Goal: Task Accomplishment & Management: Manage account settings

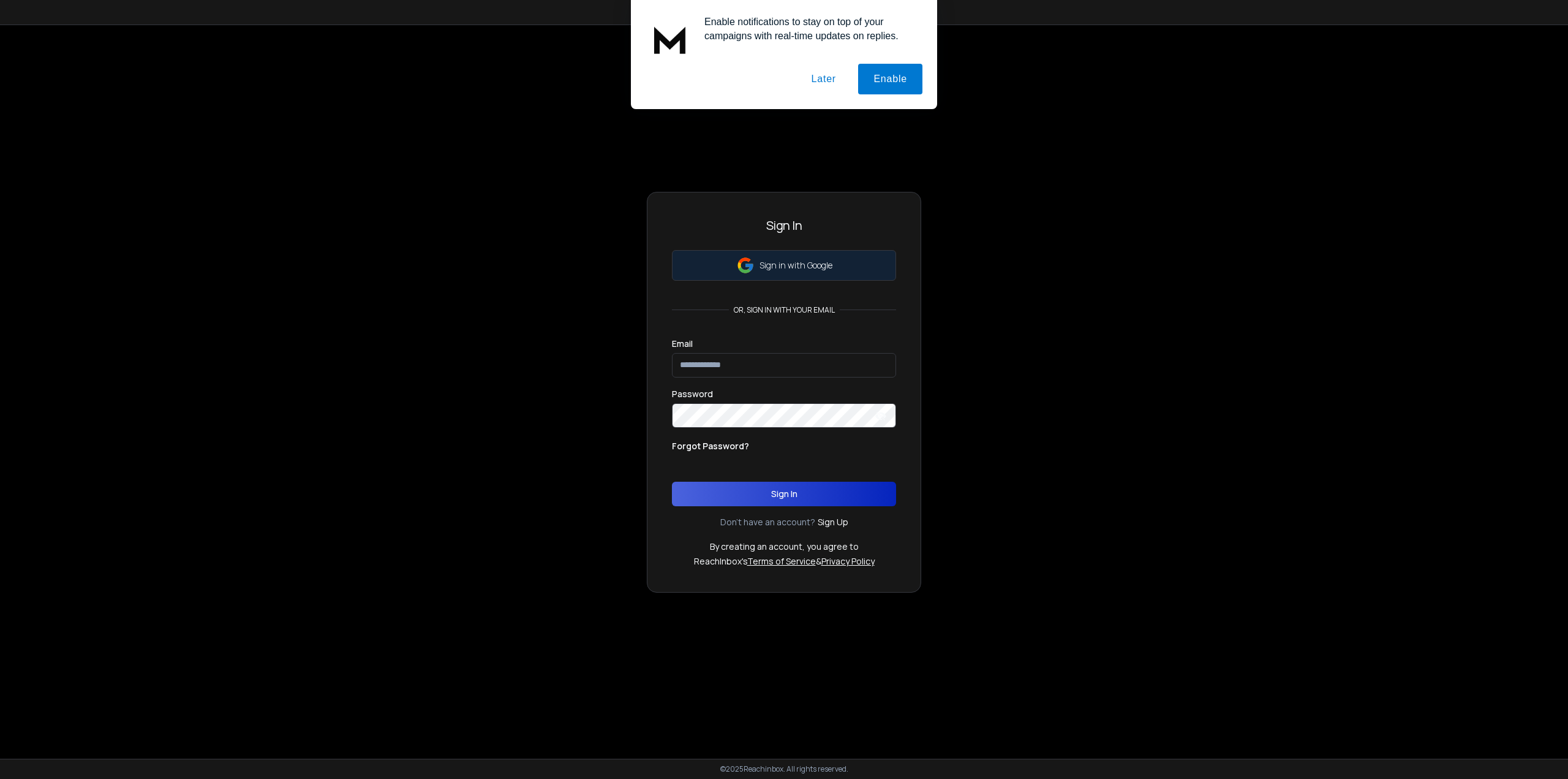
click at [770, 272] on button "Sign in with Google" at bounding box center [784, 265] width 224 height 30
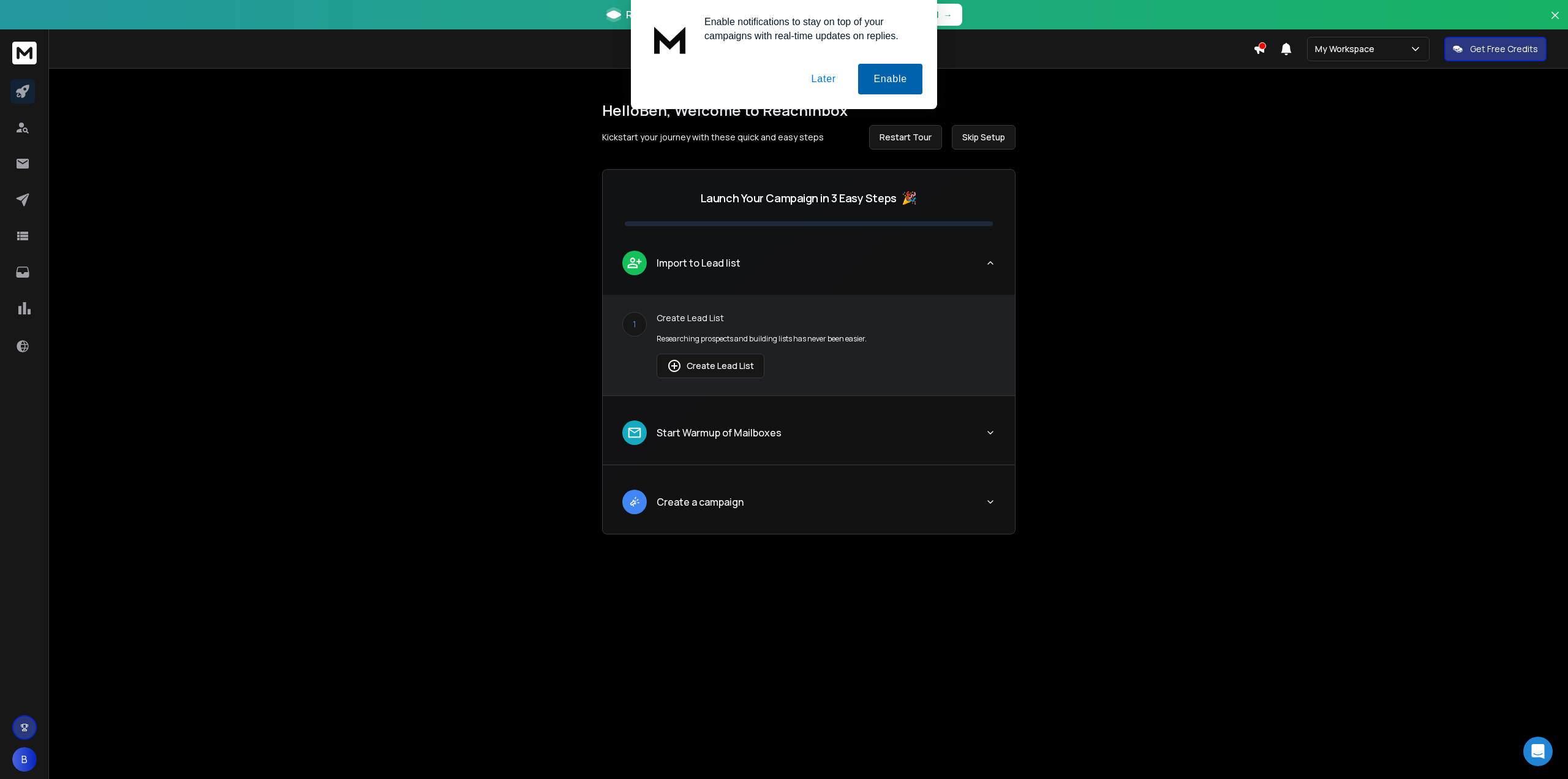
click at [902, 81] on button "Enable" at bounding box center [890, 79] width 64 height 30
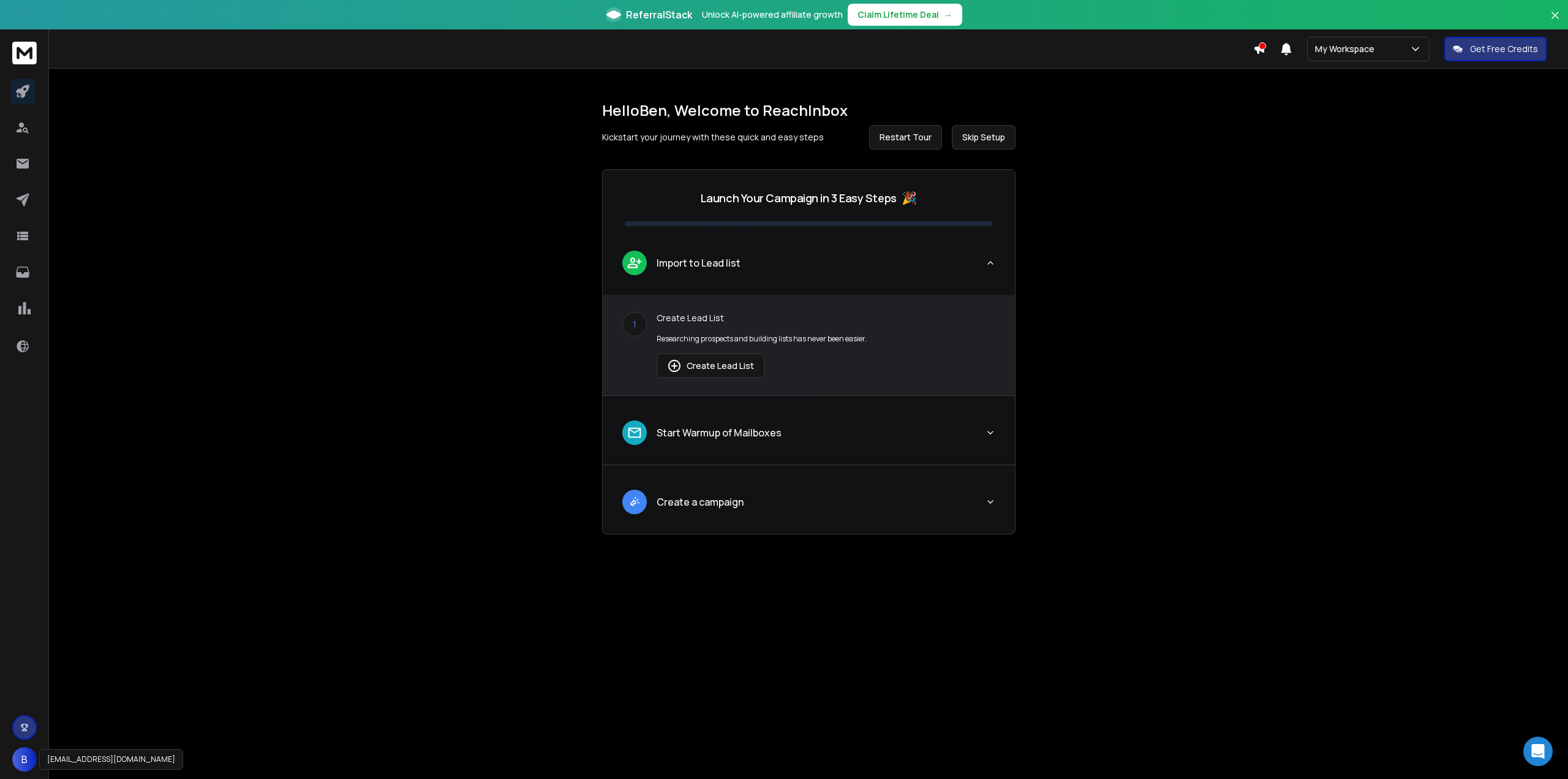
click at [13, 759] on span "B" at bounding box center [24, 759] width 25 height 25
click at [85, 743] on p "Settings" at bounding box center [75, 738] width 34 height 12
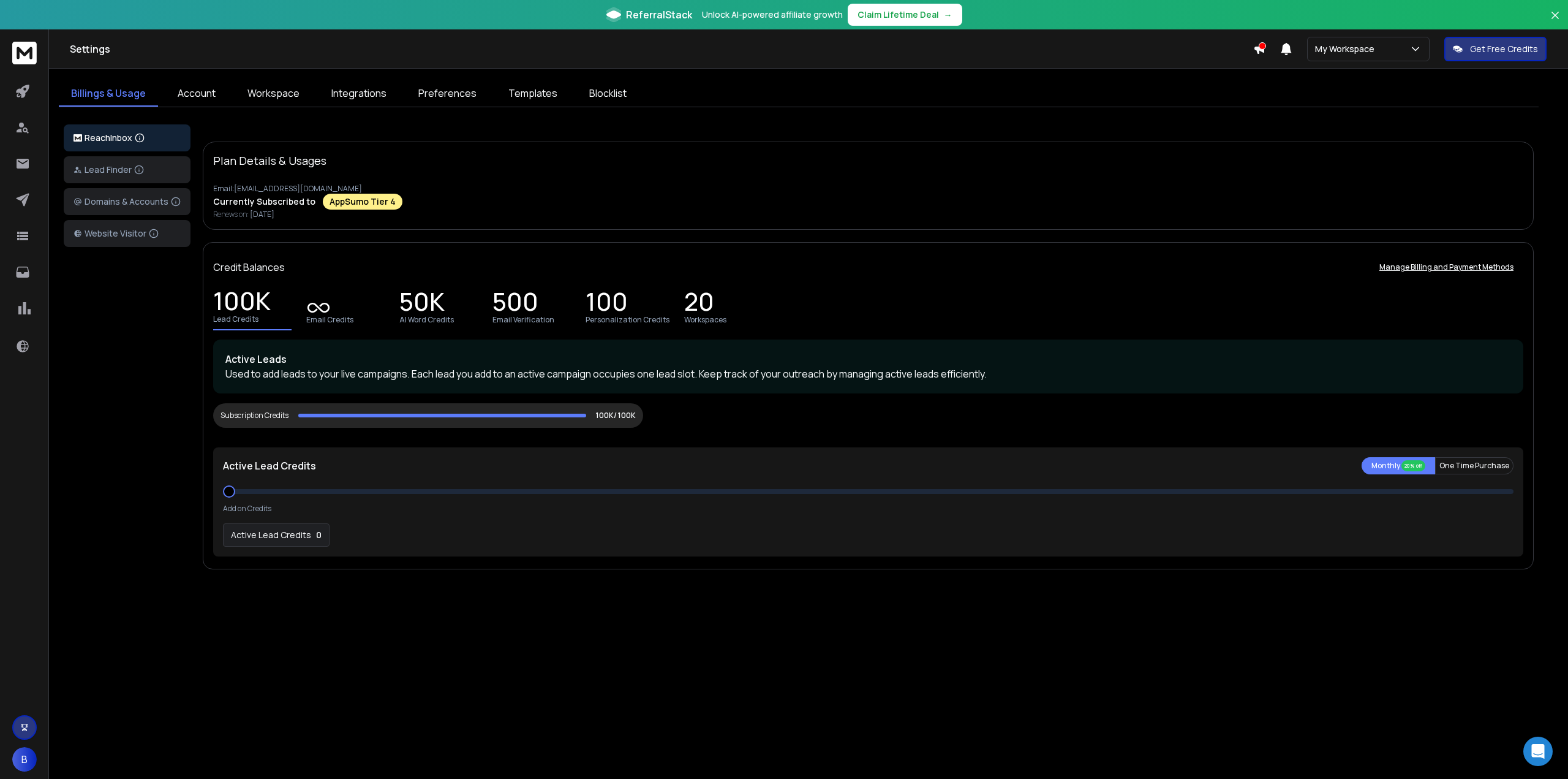
click at [181, 96] on link "Account" at bounding box center [197, 94] width 63 height 26
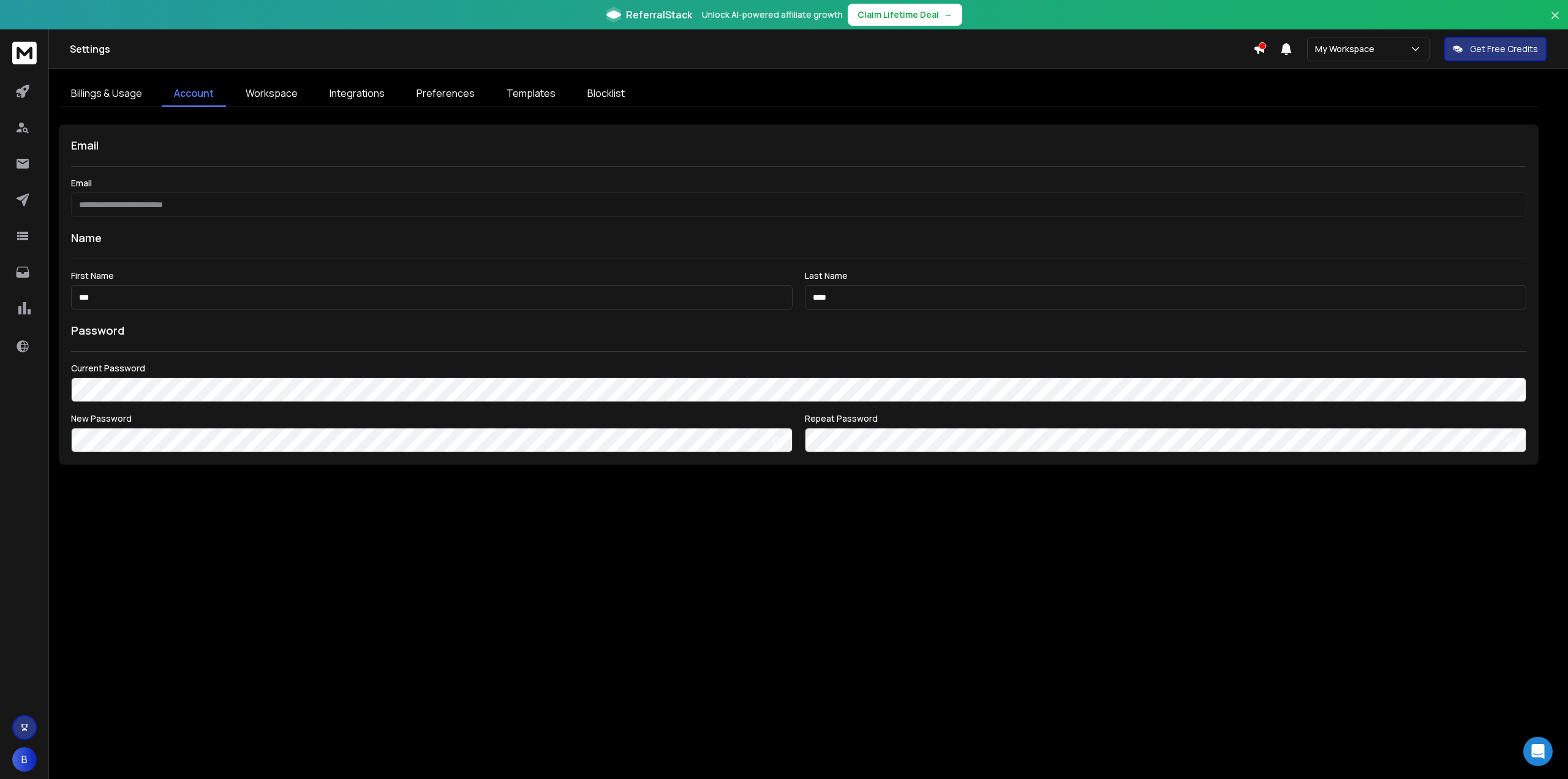
click at [96, 98] on link "Billings & Usage" at bounding box center [107, 94] width 96 height 26
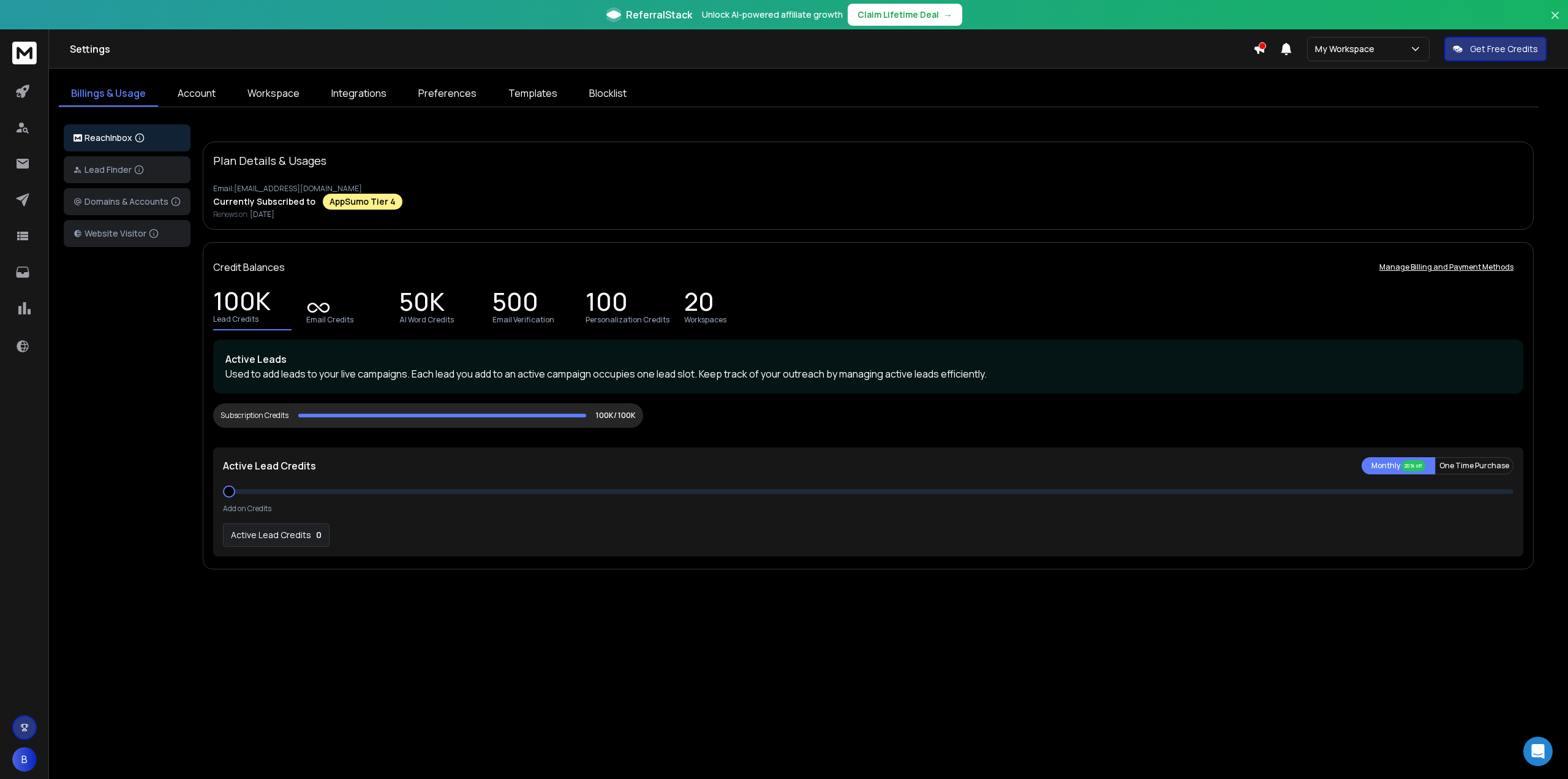
click at [334, 98] on link "Integrations" at bounding box center [359, 94] width 80 height 26
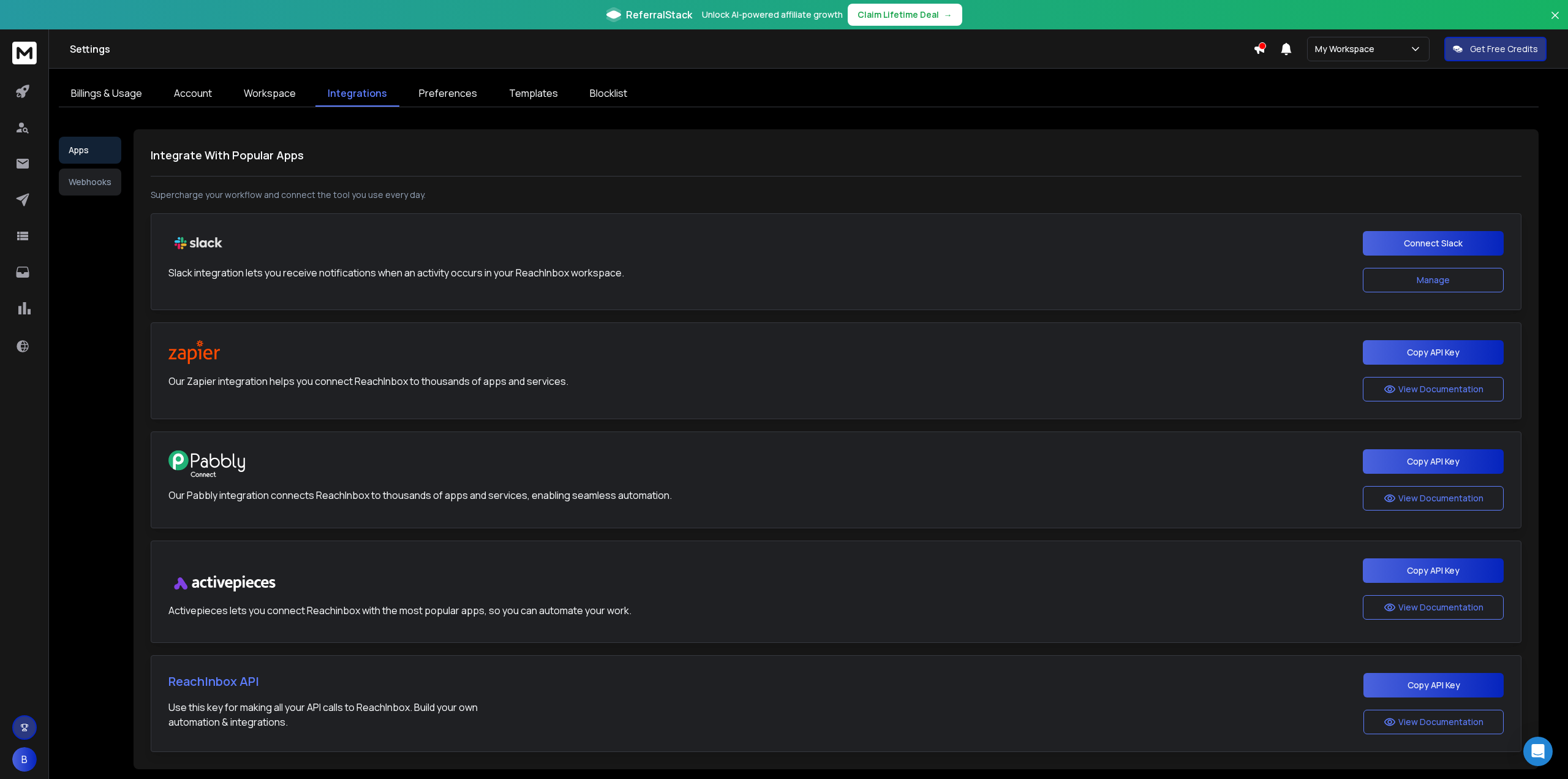
click at [188, 93] on link "Account" at bounding box center [193, 94] width 63 height 26
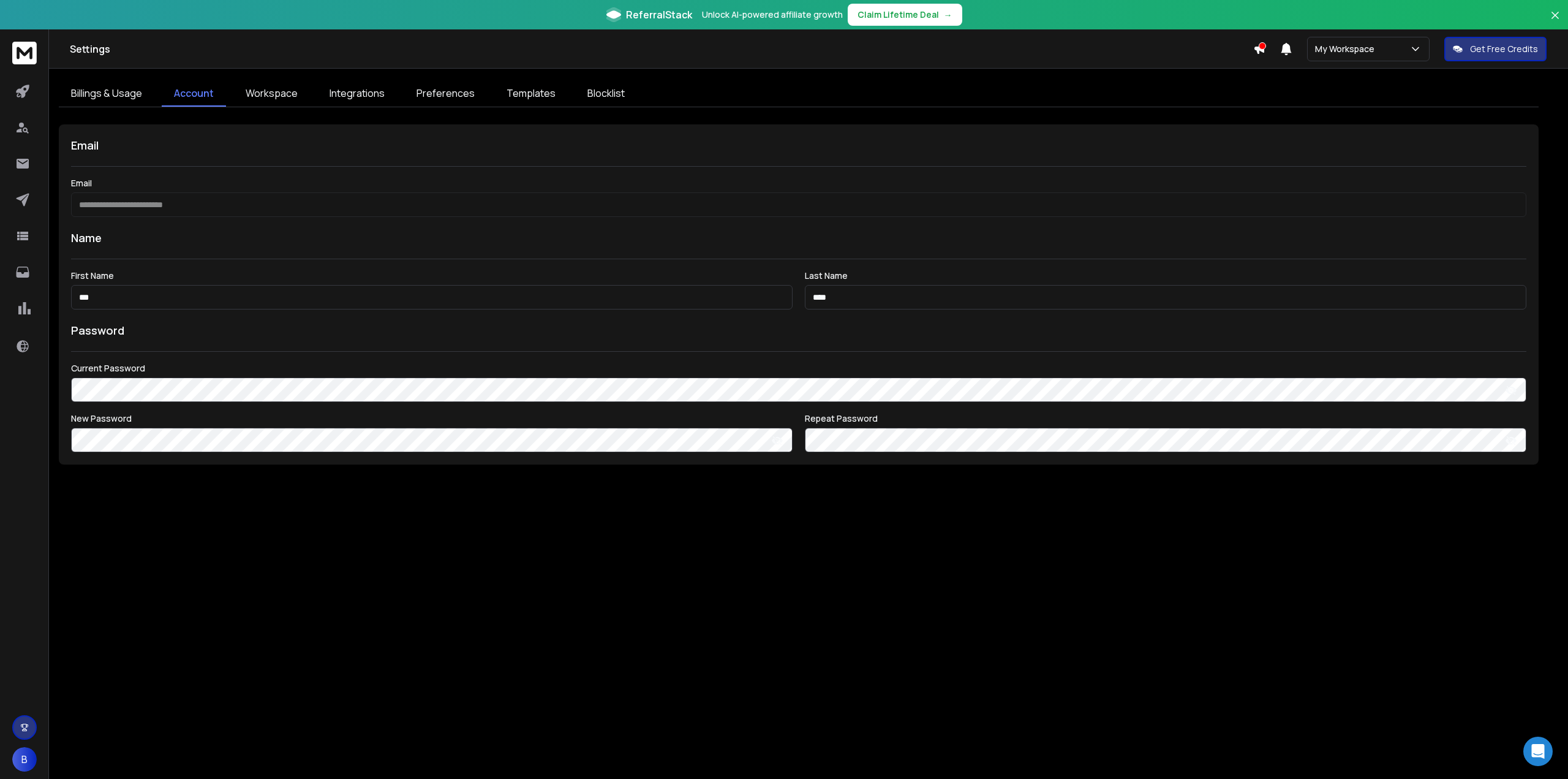
click at [77, 95] on link "Billings & Usage" at bounding box center [107, 94] width 96 height 26
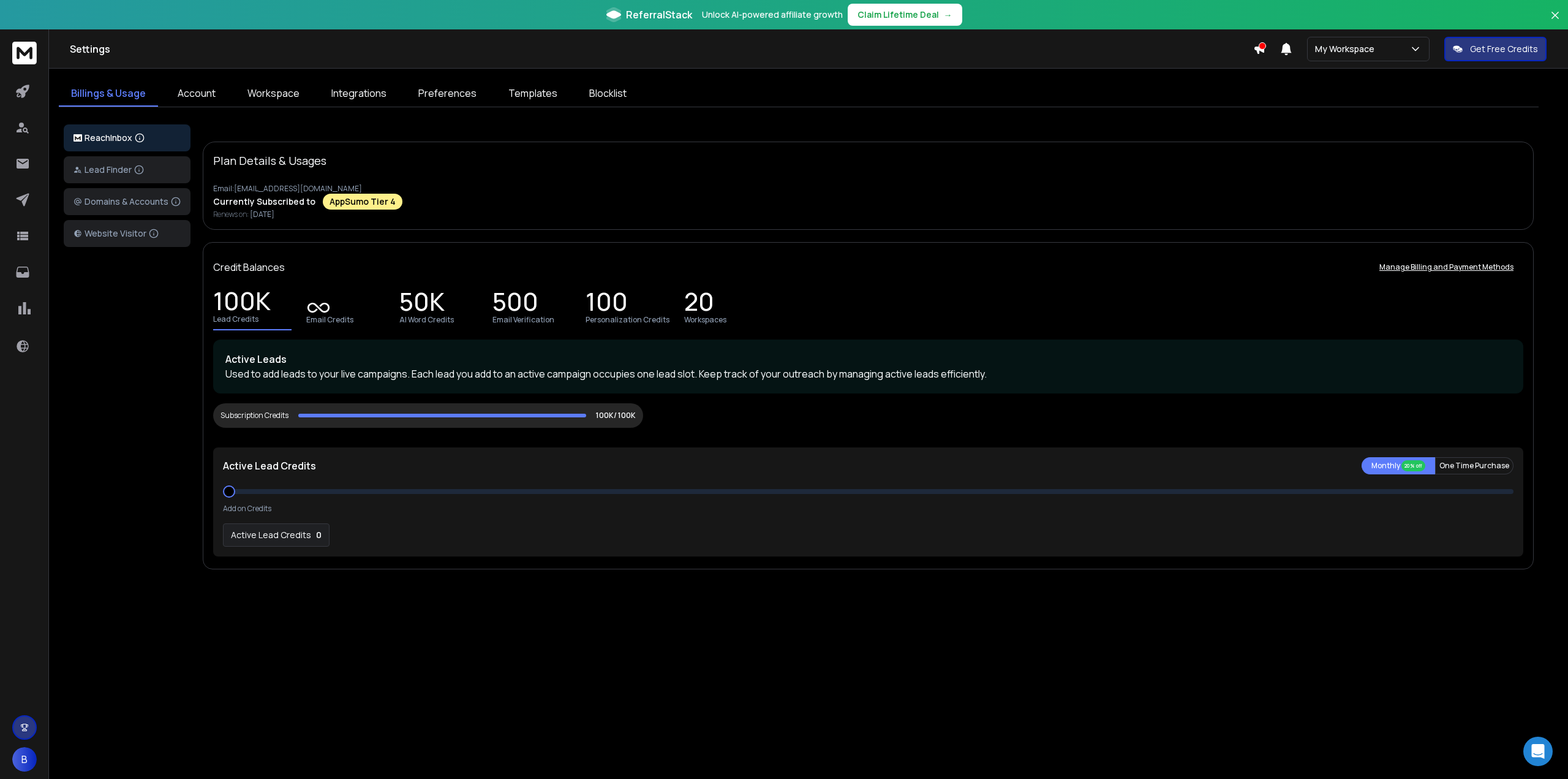
click at [104, 203] on button "Domains & Accounts" at bounding box center [127, 202] width 127 height 27
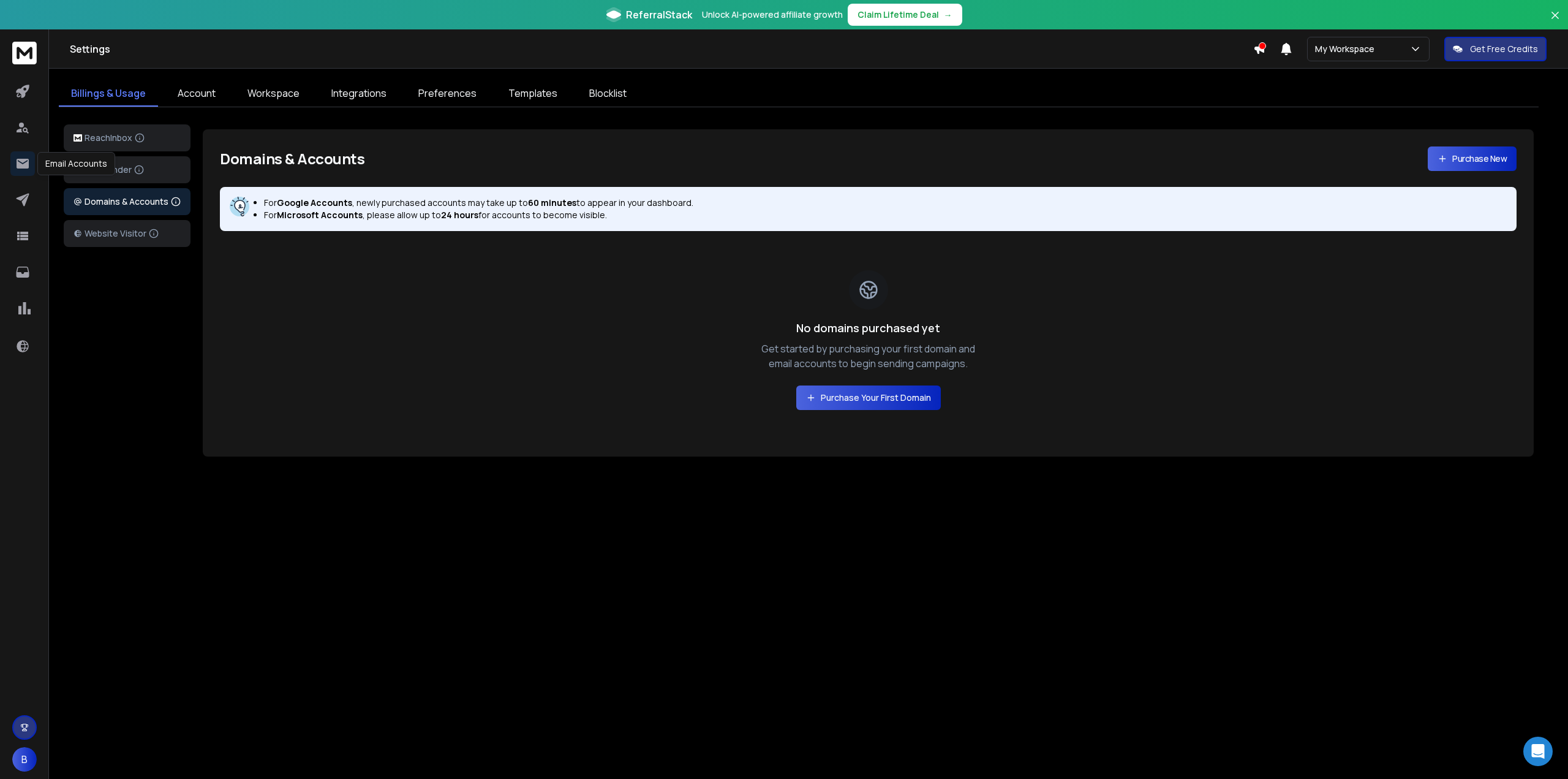
click at [25, 163] on icon at bounding box center [22, 163] width 12 height 10
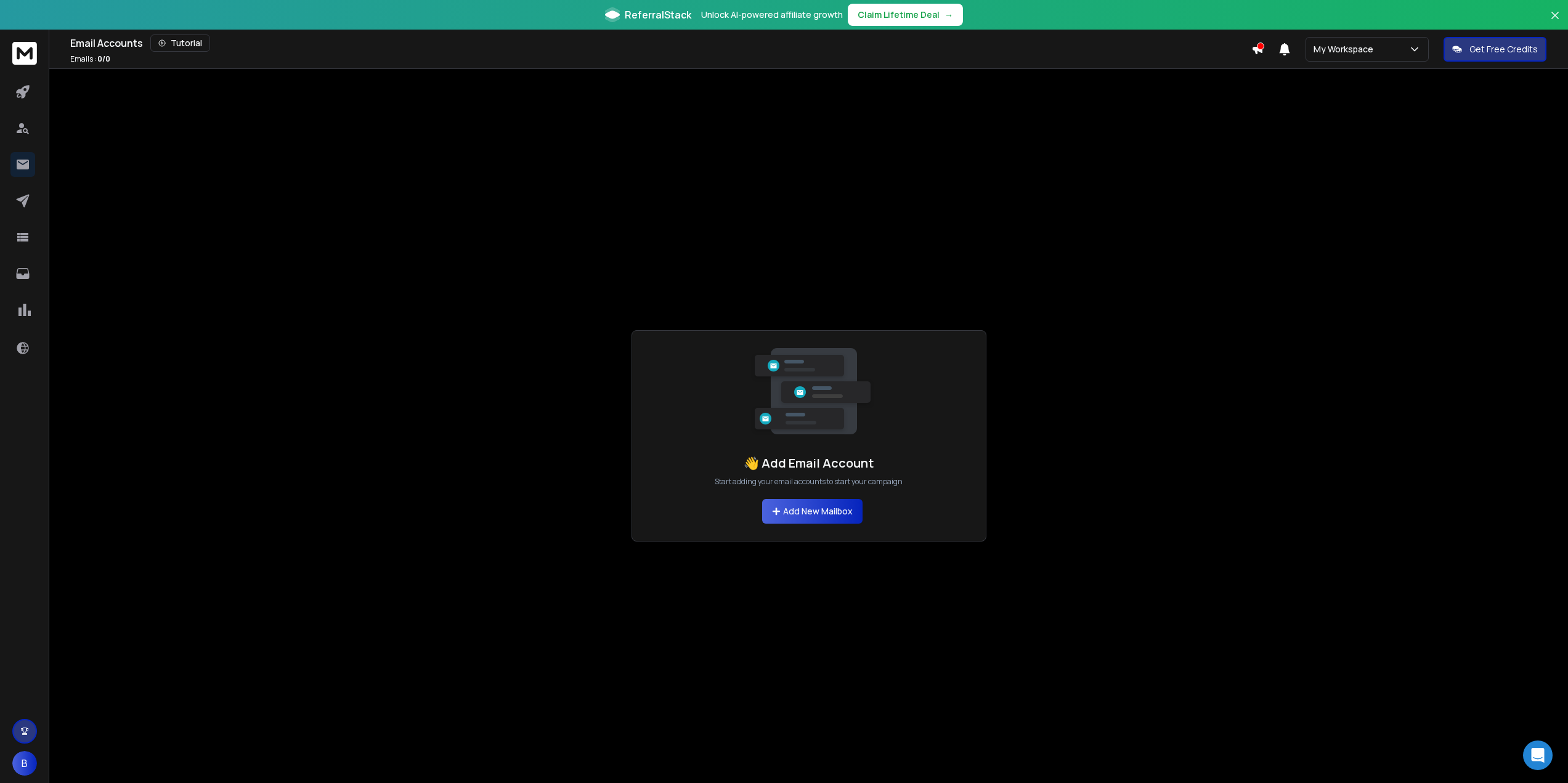
click at [808, 516] on button "Add New Mailbox" at bounding box center [812, 511] width 100 height 25
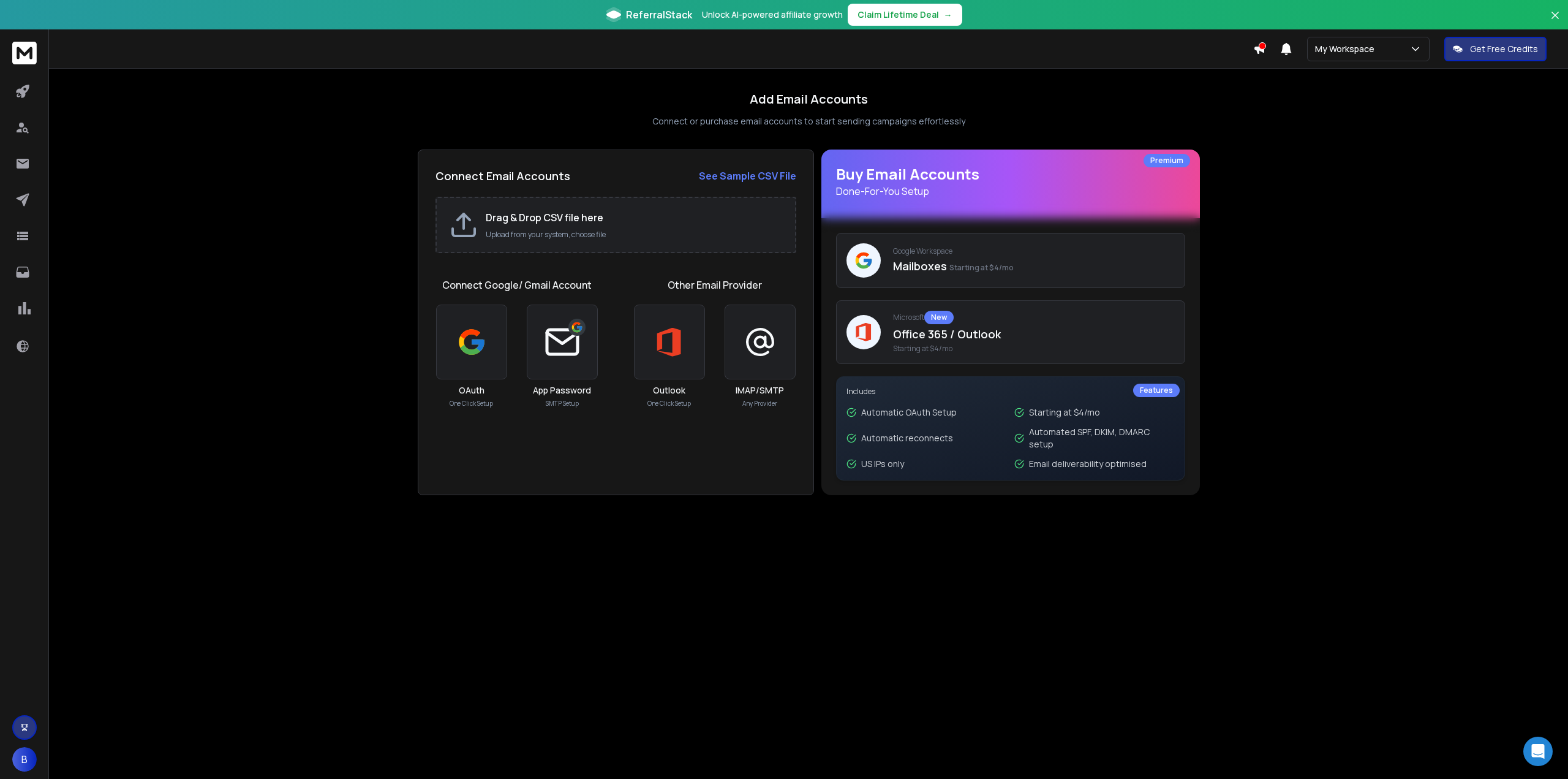
click at [282, 248] on div "Add Email Accounts Connect or purchase email accounts to start sending campaign…" at bounding box center [808, 305] width 1519 height 429
click at [20, 89] on icon at bounding box center [22, 91] width 13 height 13
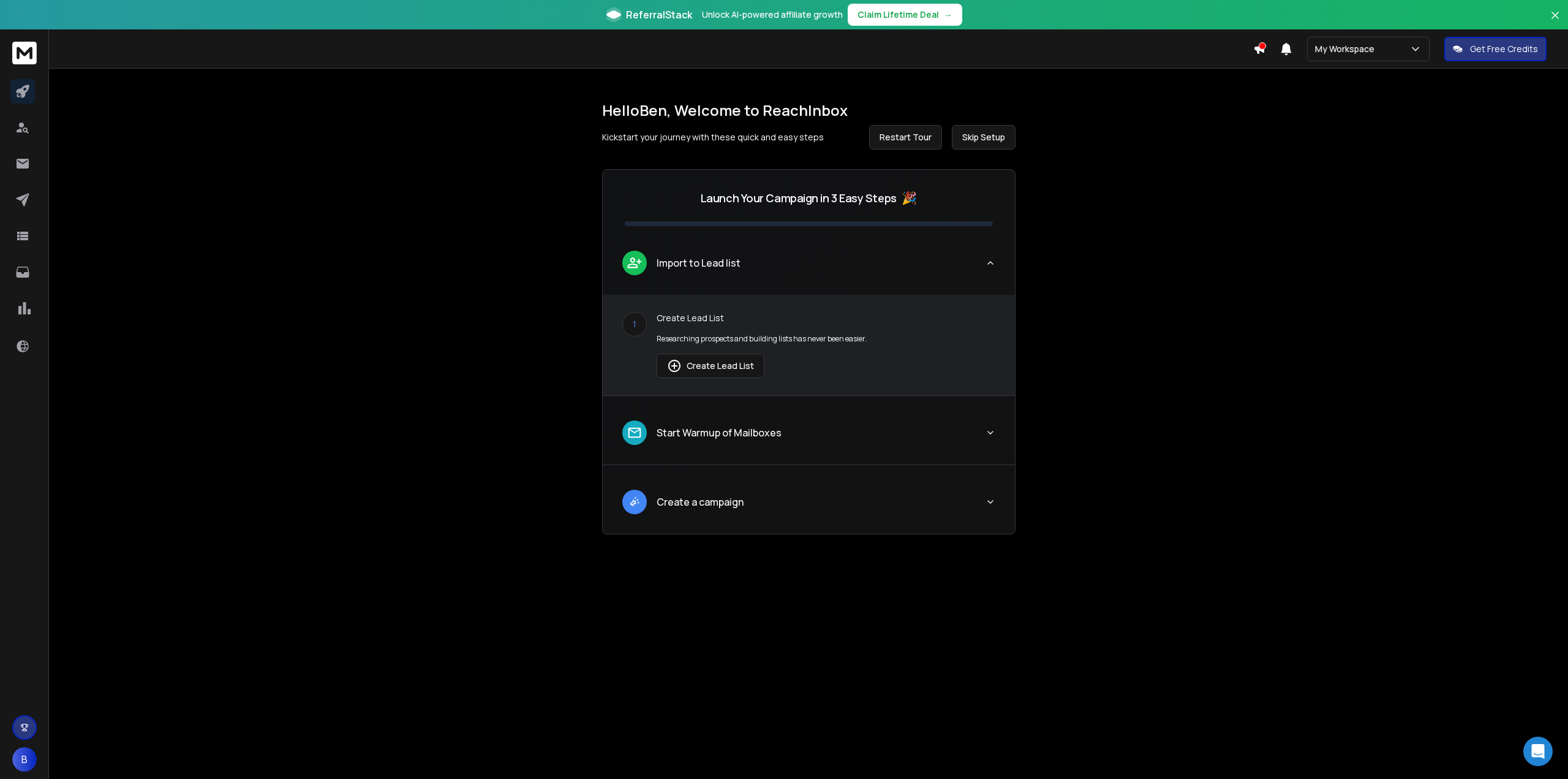
click at [1468, 45] on button "Get Free Credits" at bounding box center [1495, 49] width 102 height 25
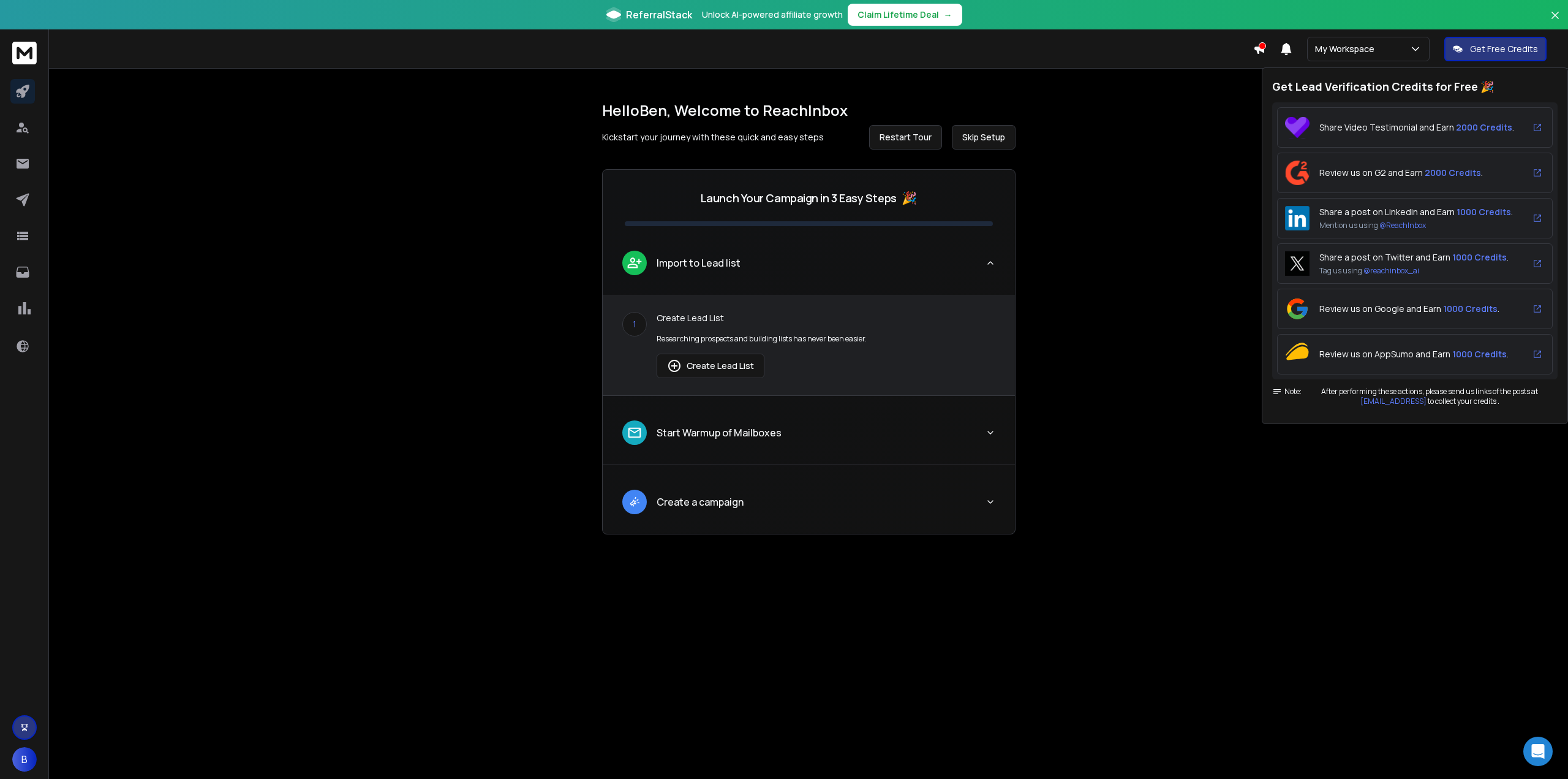
click at [1235, 296] on div "Hello [PERSON_NAME] , Welcome to ReachInbox Kickstart your journey with these q…" at bounding box center [808, 318] width 1480 height 473
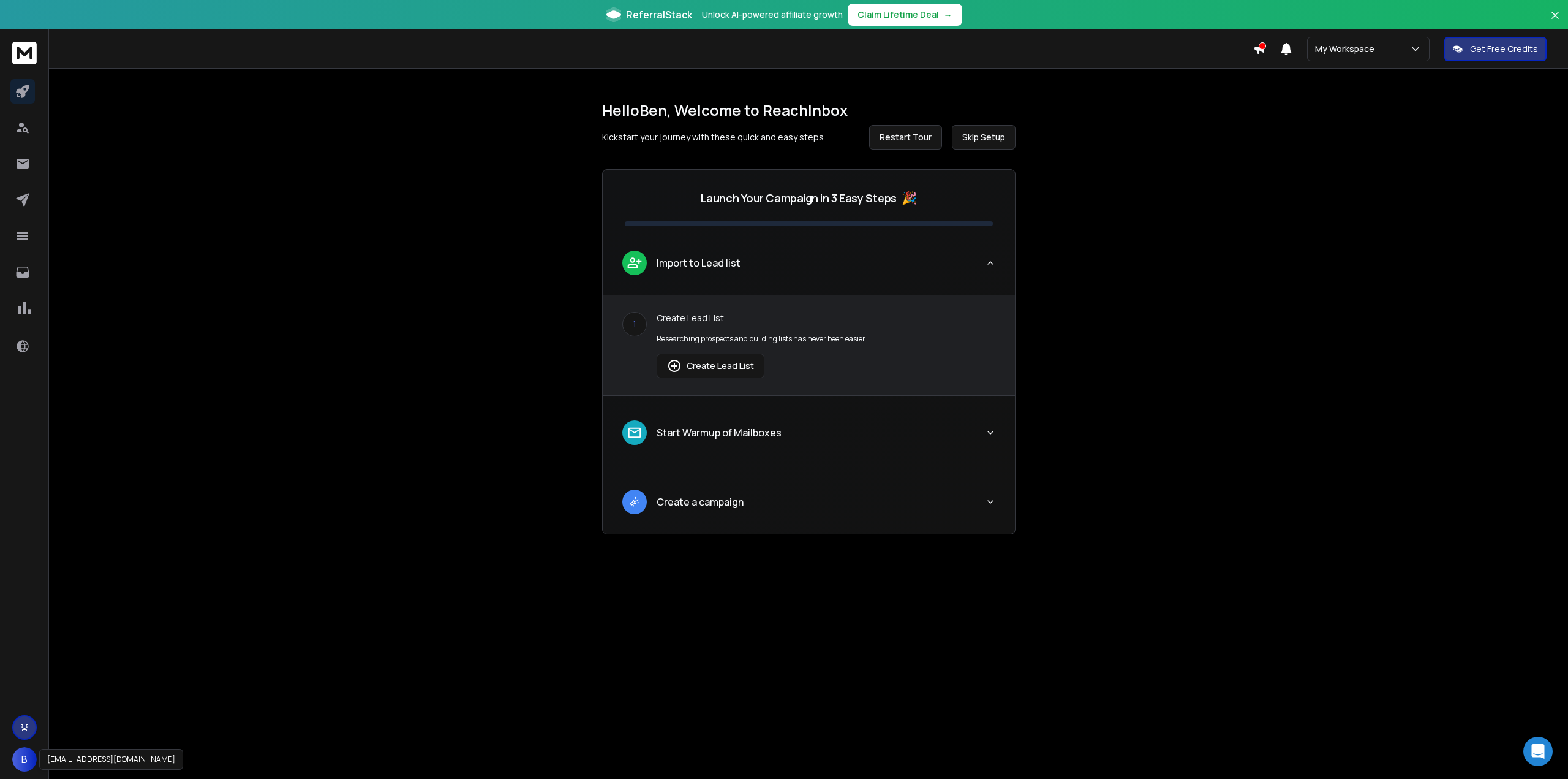
click at [20, 759] on span "B" at bounding box center [24, 759] width 25 height 25
click at [77, 738] on p "Settings" at bounding box center [75, 738] width 34 height 12
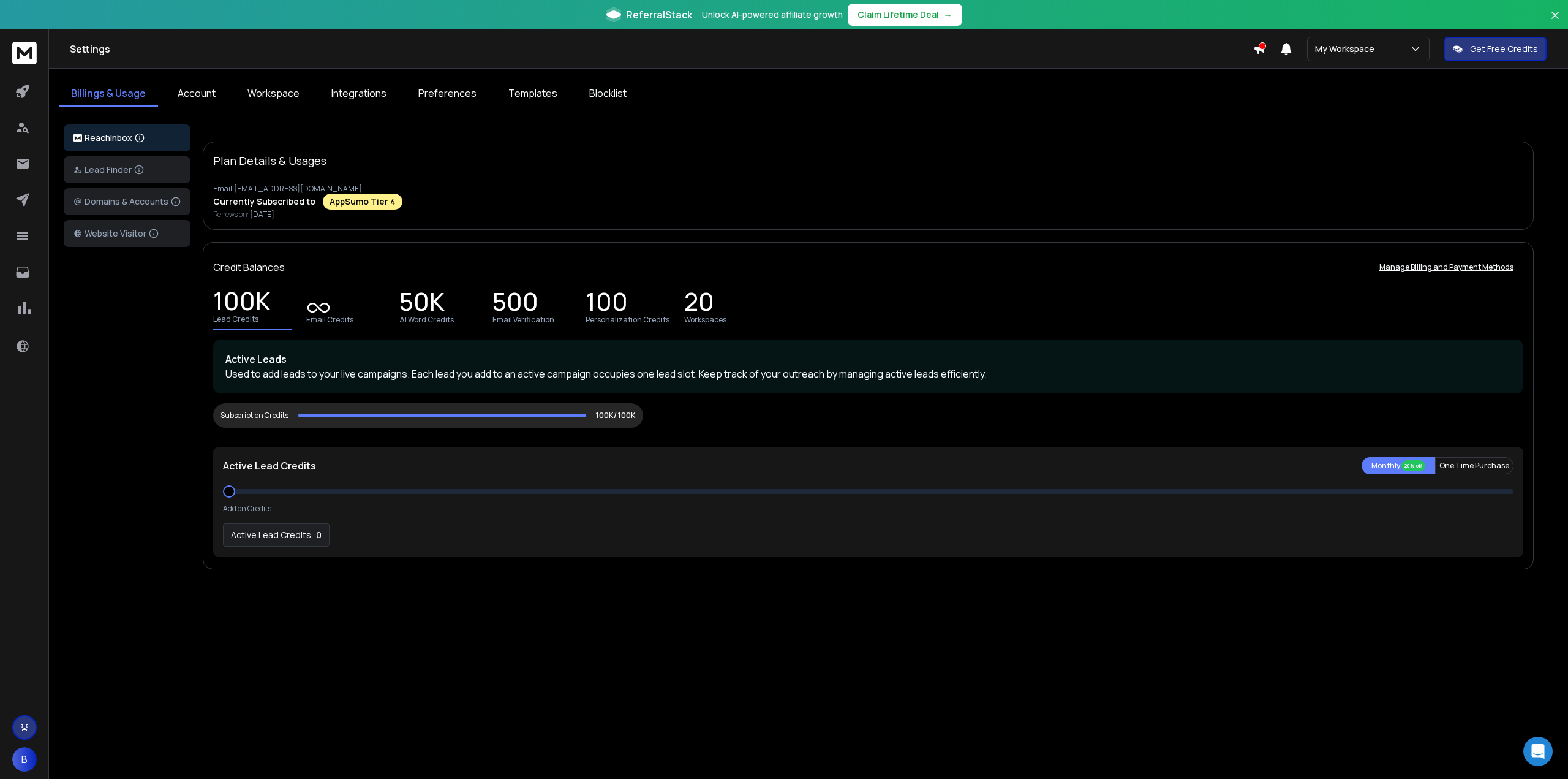
click at [319, 315] on p "Email Credits" at bounding box center [330, 320] width 47 height 10
click at [433, 304] on p "50K" at bounding box center [422, 303] width 45 height 17
click at [518, 296] on p "500" at bounding box center [515, 303] width 46 height 17
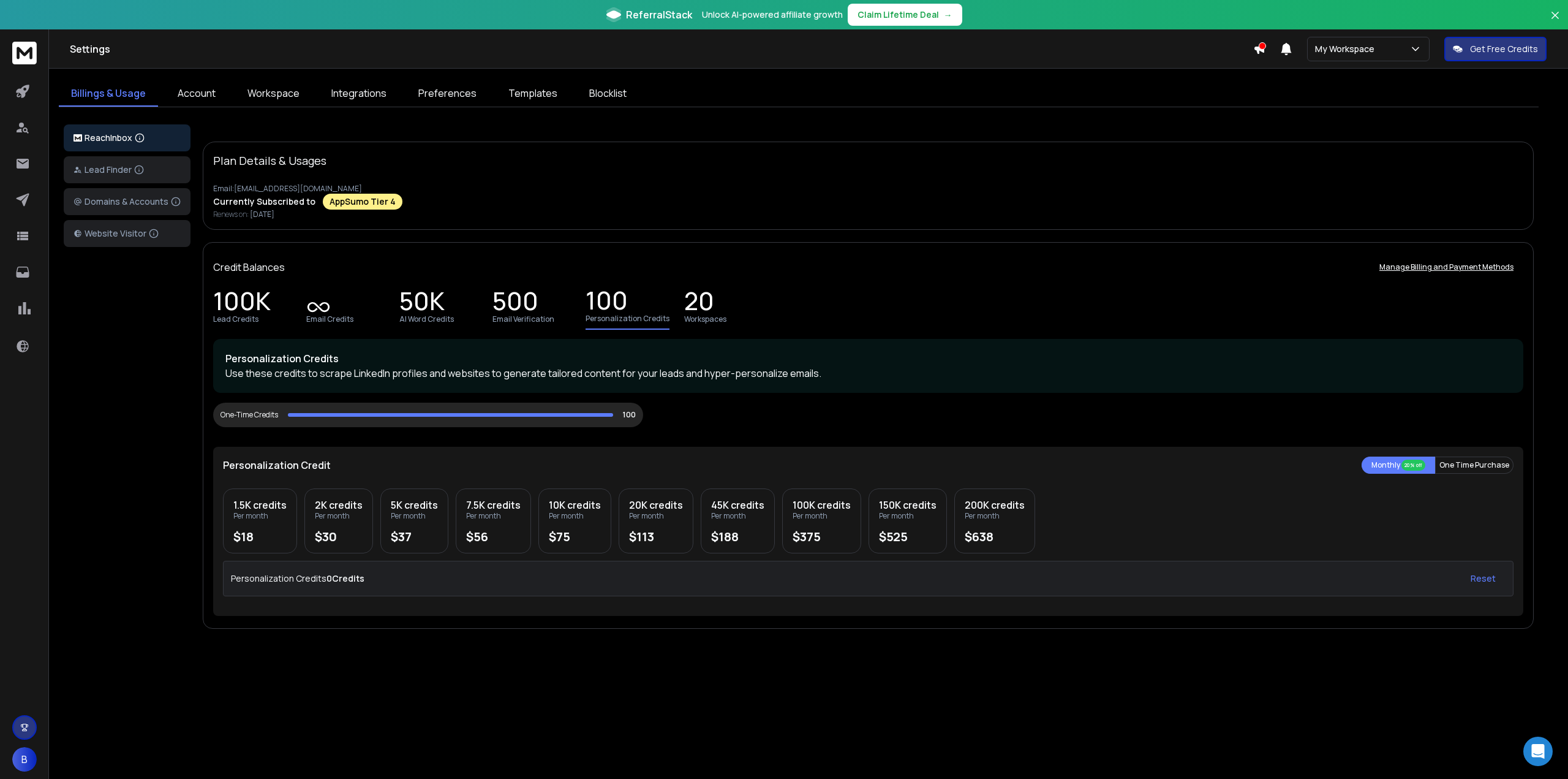
click at [621, 303] on p "100" at bounding box center [606, 303] width 42 height 17
click at [691, 303] on p "20" at bounding box center [699, 303] width 30 height 17
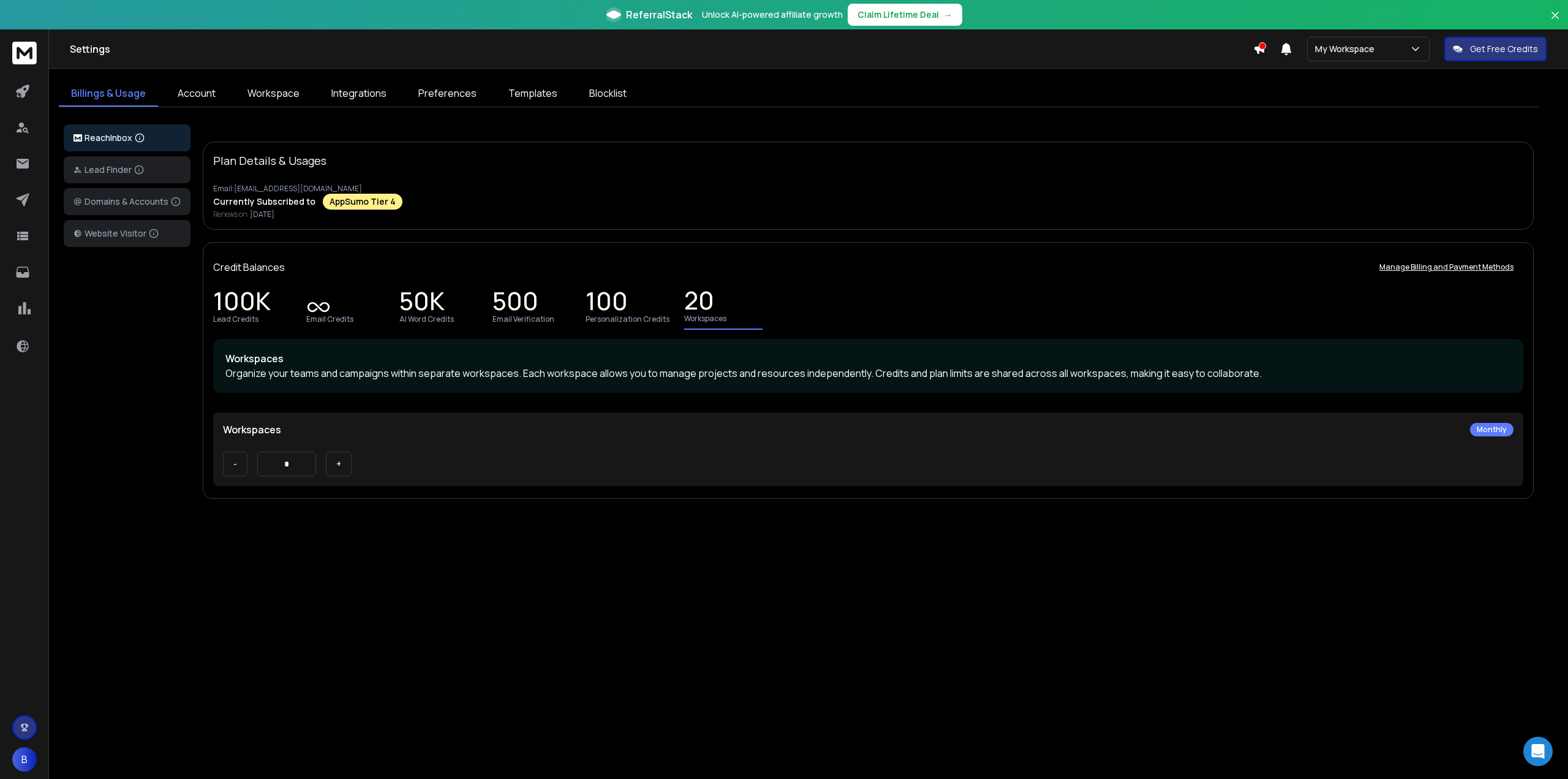
click at [246, 301] on p "100K" at bounding box center [242, 303] width 58 height 17
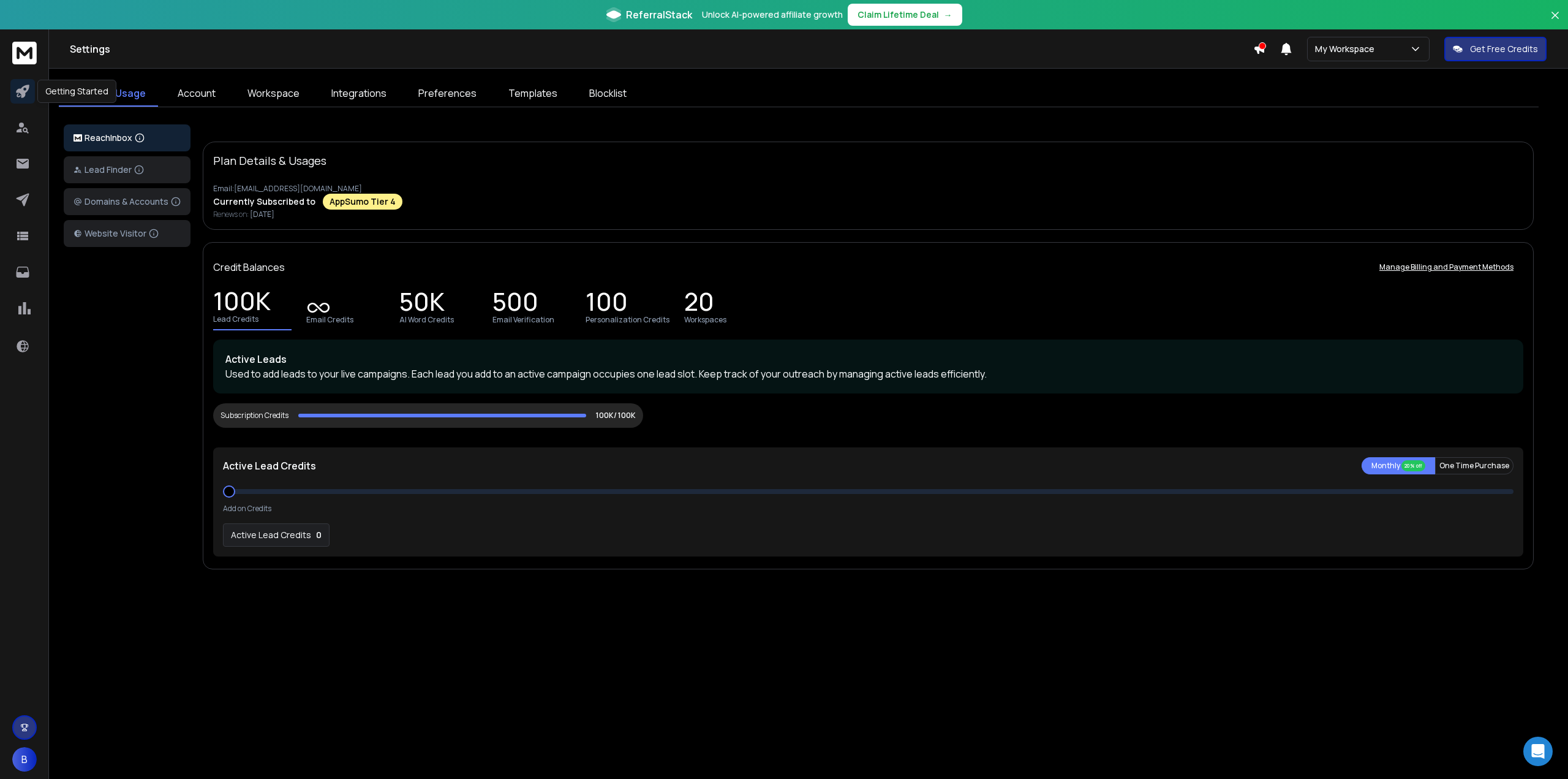
click at [32, 99] on link at bounding box center [22, 91] width 25 height 25
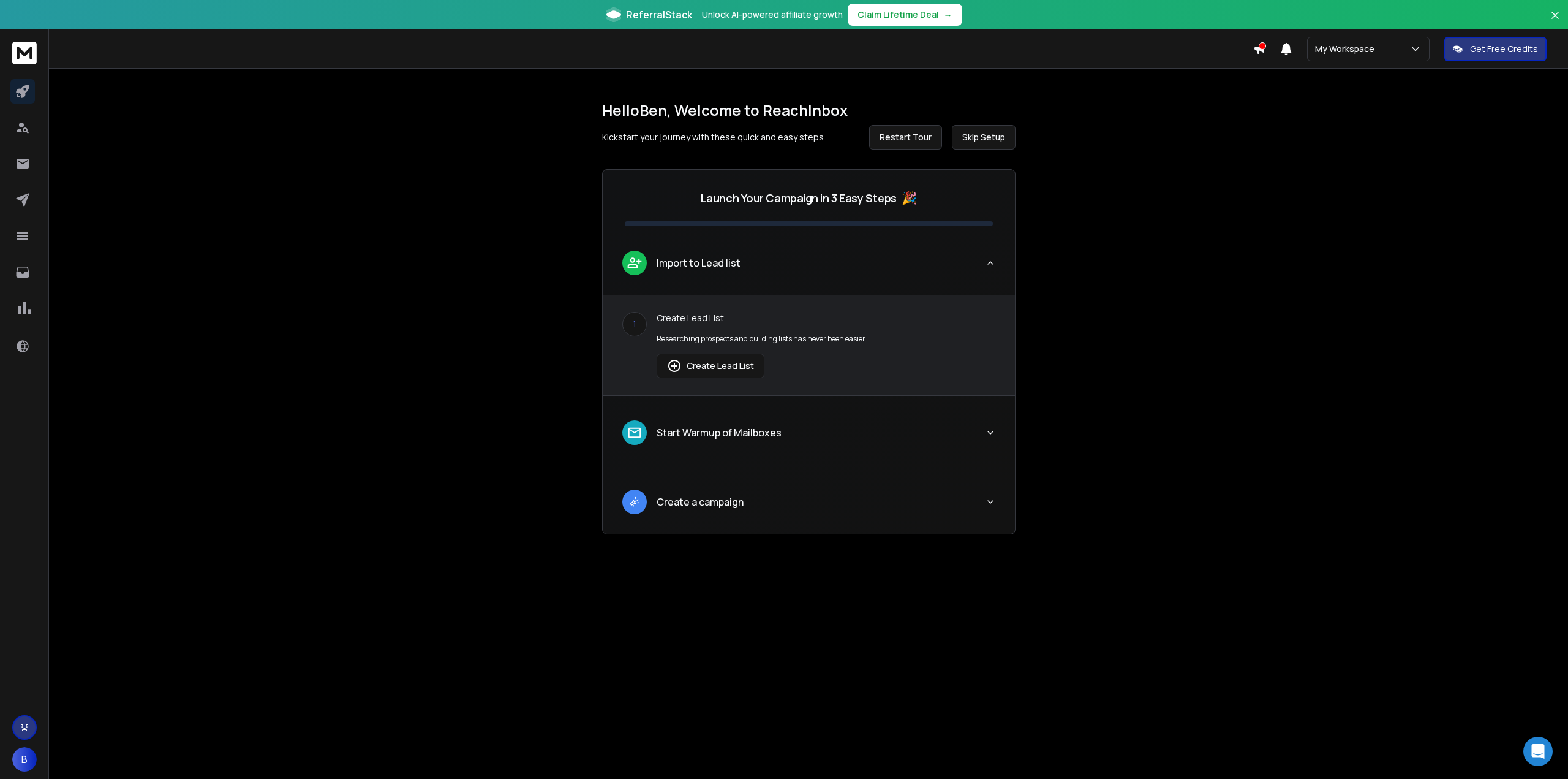
click at [27, 46] on icon at bounding box center [24, 53] width 25 height 23
click at [992, 441] on button "Start Warmup of Mailboxes" at bounding box center [809, 437] width 412 height 54
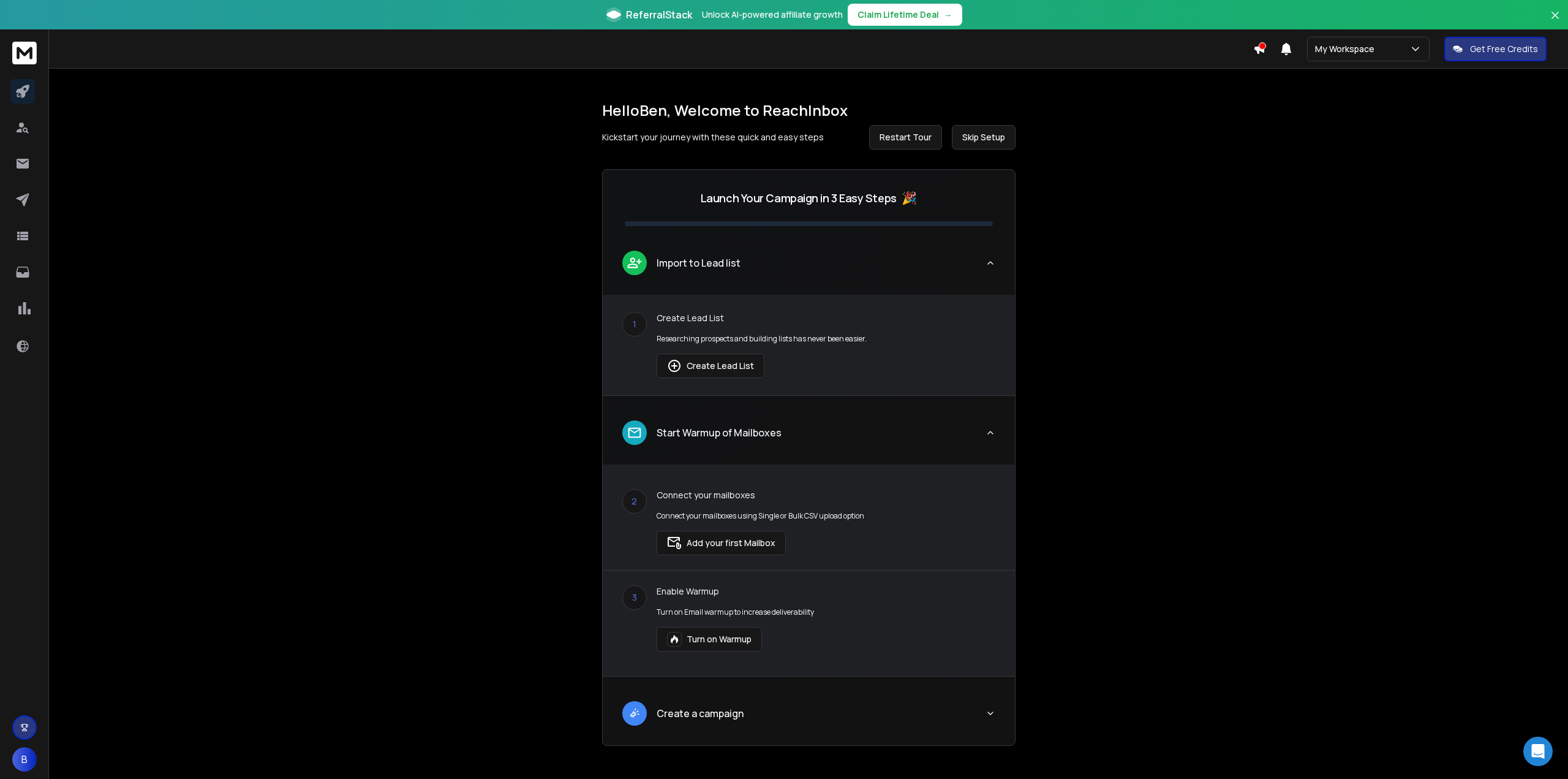
click at [1124, 440] on div "Hello [PERSON_NAME] , Welcome to ReachInbox Kickstart your journey with these q…" at bounding box center [808, 423] width 1480 height 684
click at [24, 759] on span "B" at bounding box center [24, 759] width 25 height 25
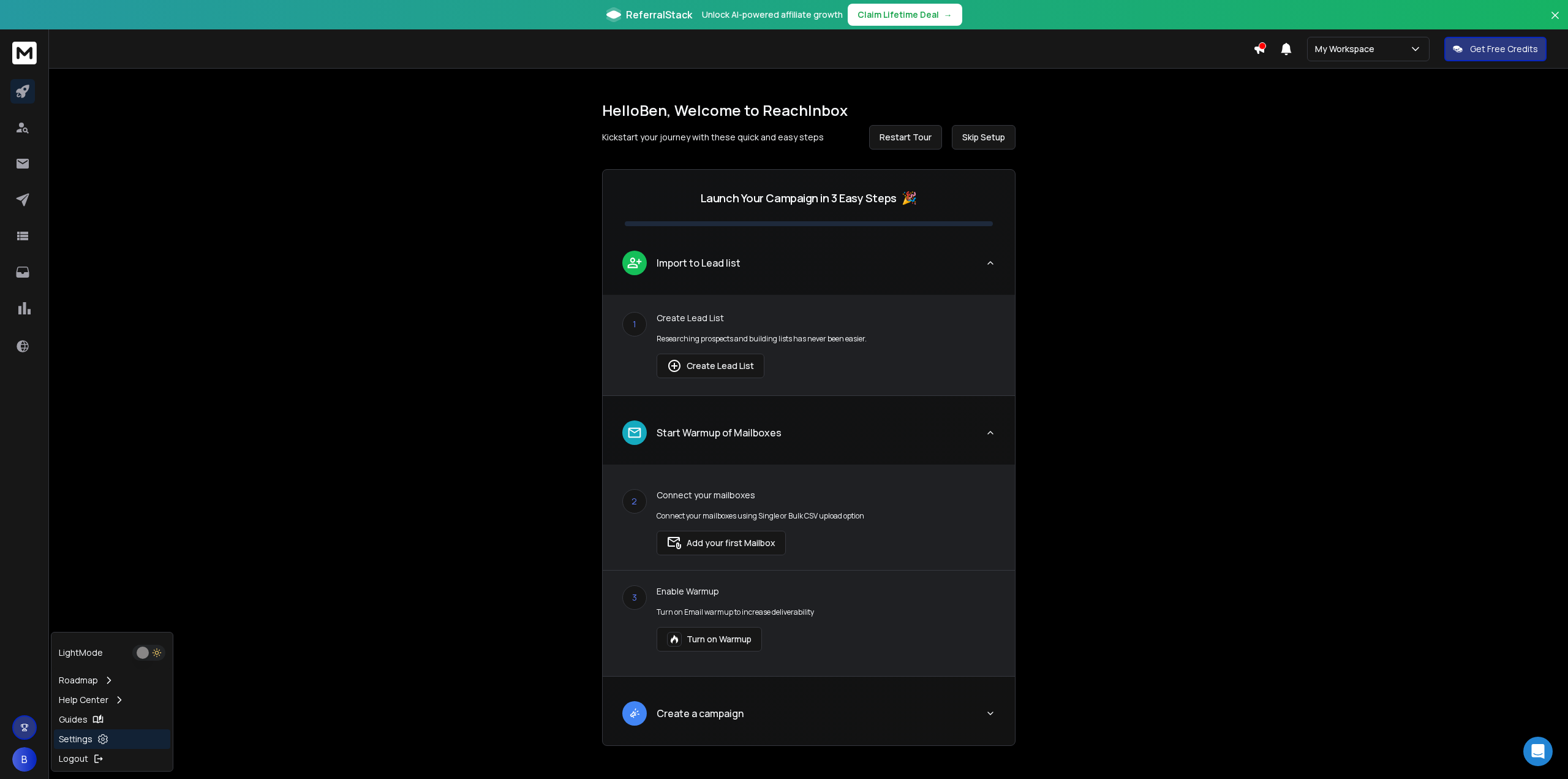
click at [69, 744] on p "Settings" at bounding box center [75, 738] width 34 height 12
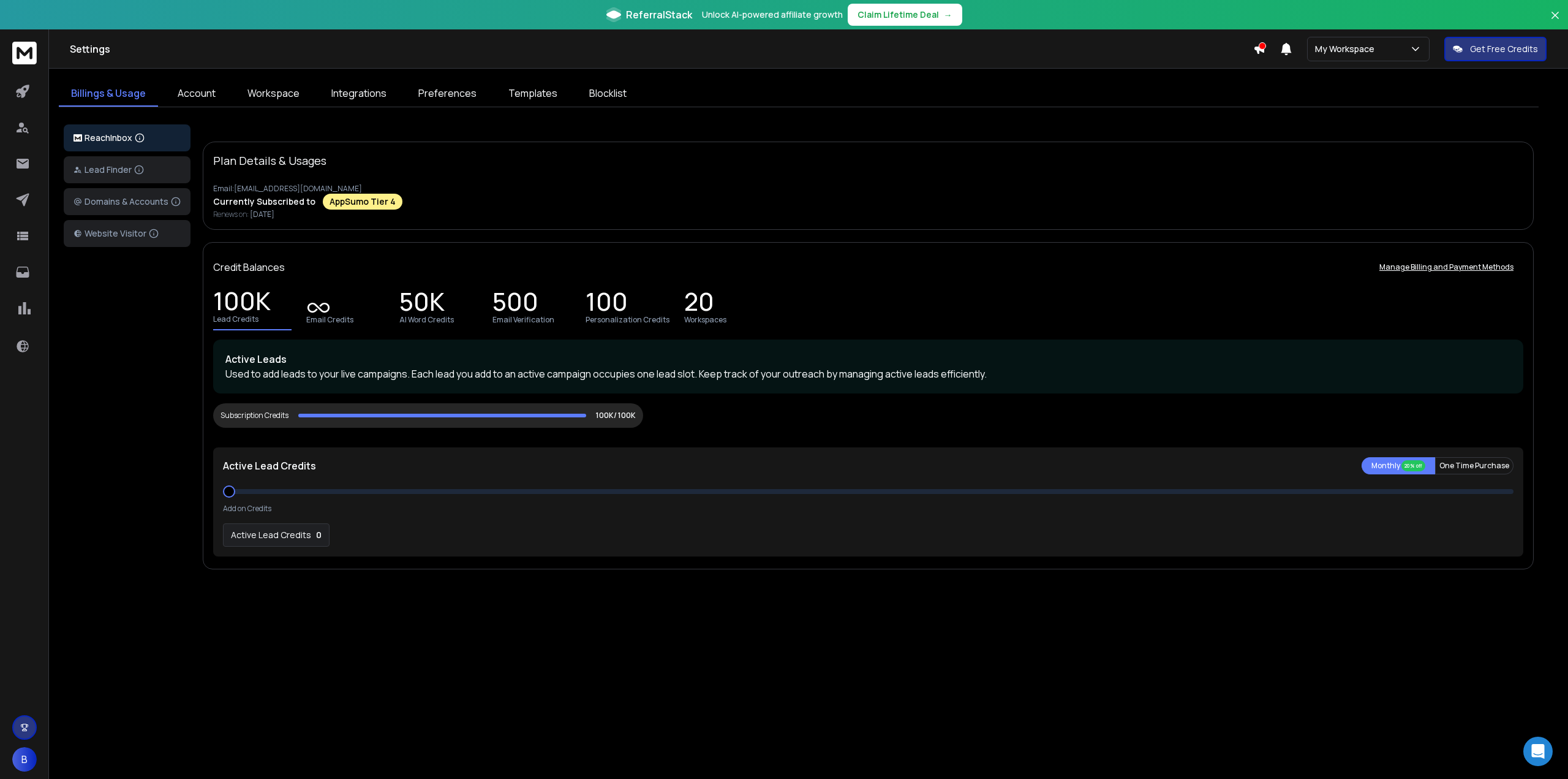
click at [206, 94] on link "Account" at bounding box center [197, 94] width 63 height 26
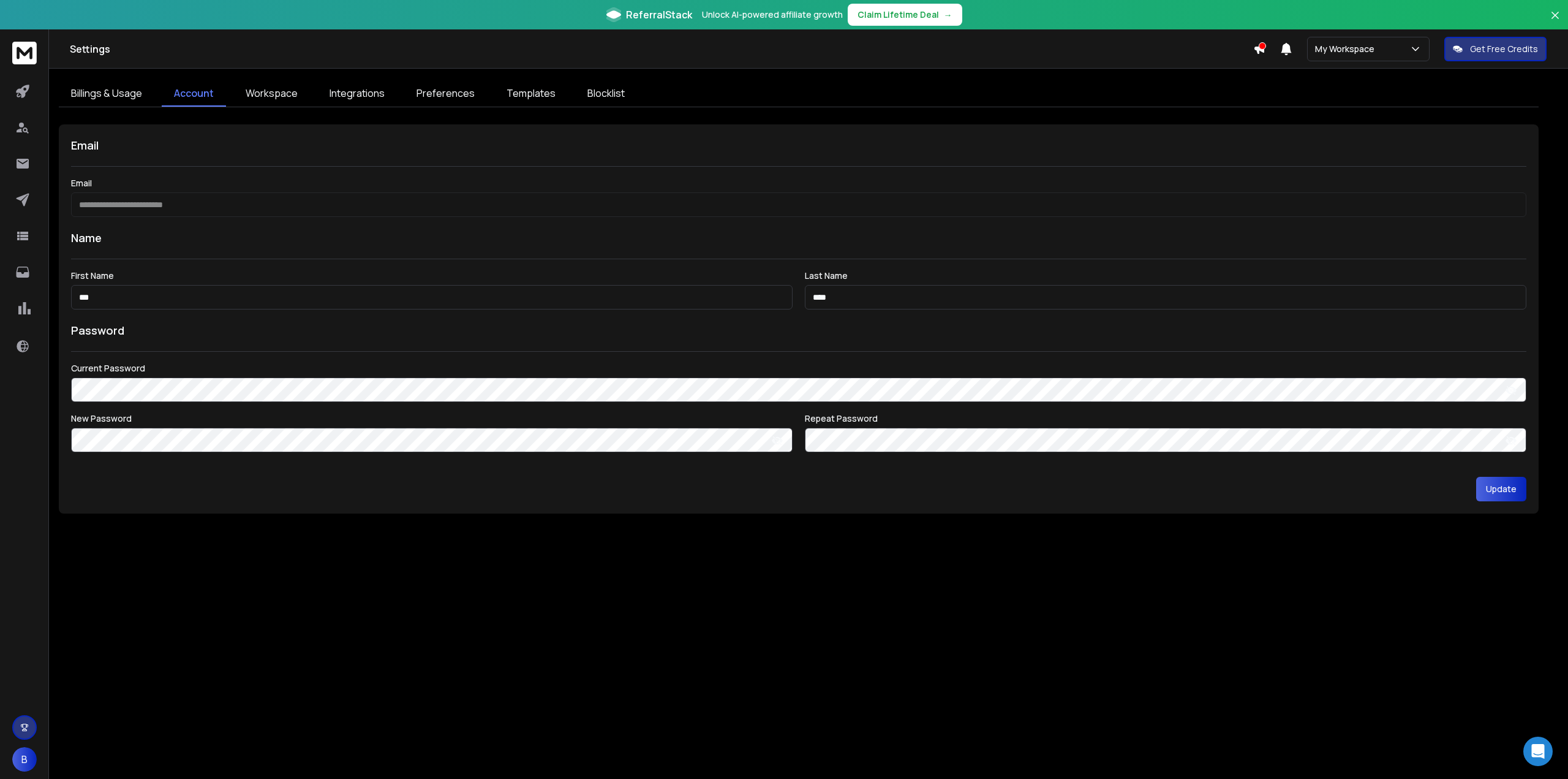
click at [1506, 388] on icon at bounding box center [1510, 390] width 11 height 11
click at [6, 441] on div "**********" at bounding box center [784, 403] width 1568 height 749
click at [1511, 444] on icon at bounding box center [1510, 441] width 11 height 8
click at [773, 442] on icon at bounding box center [777, 441] width 11 height 8
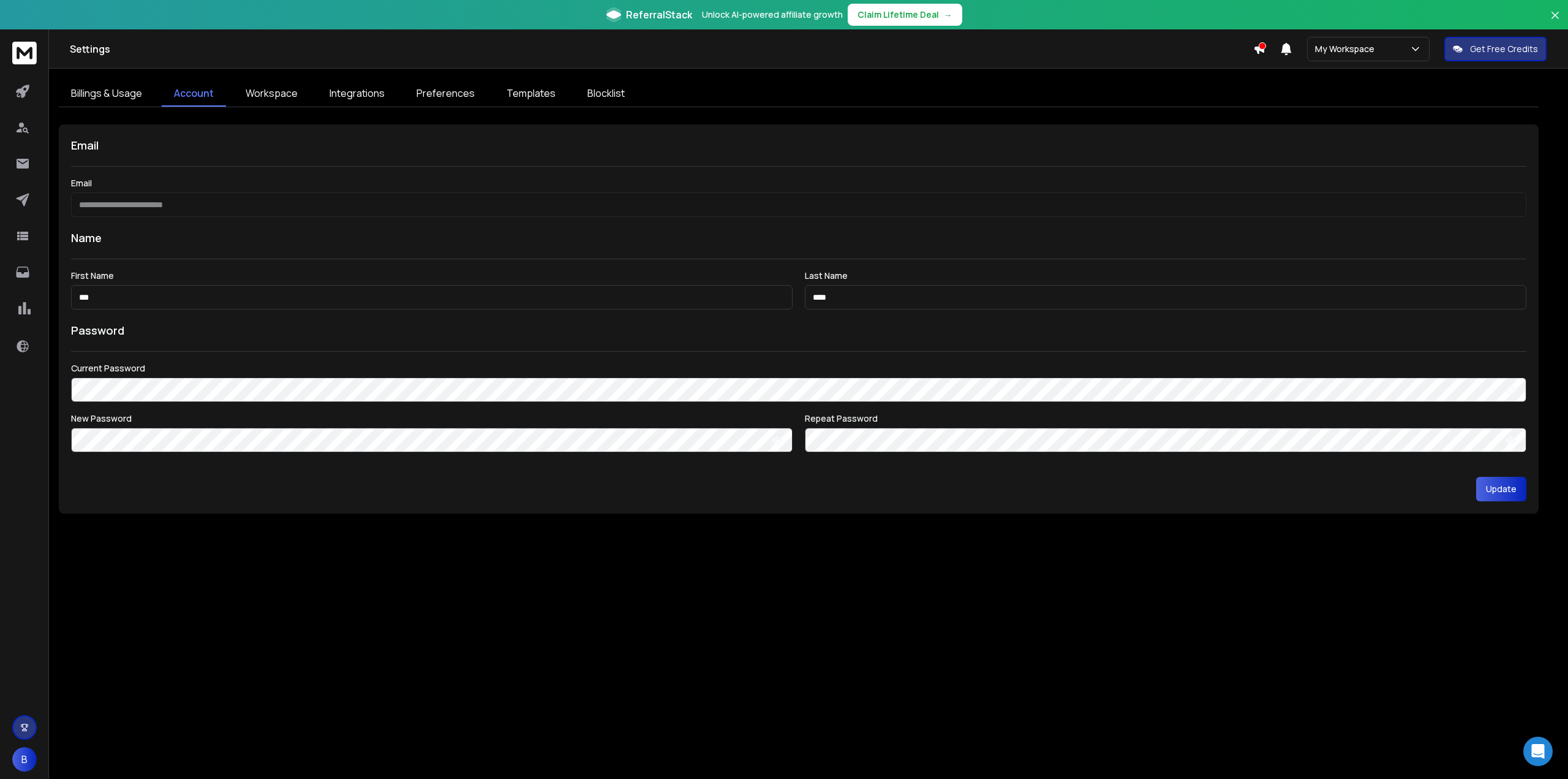
click at [46, 436] on div "**********" at bounding box center [784, 403] width 1568 height 749
click at [767, 442] on div "New Password Repeat Password" at bounding box center [798, 433] width 1455 height 38
click at [1505, 489] on button "Update" at bounding box center [1501, 489] width 50 height 25
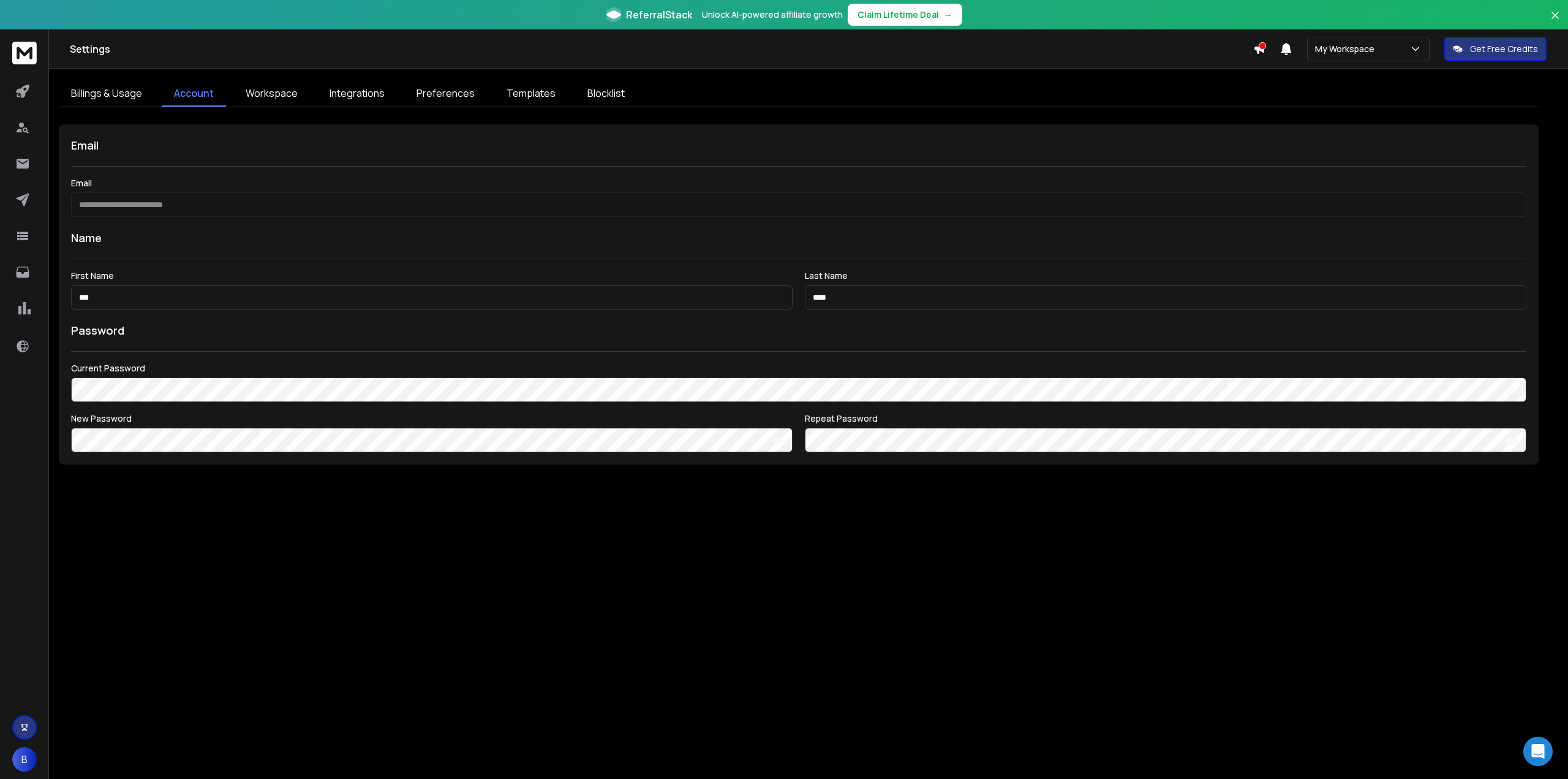
click at [268, 96] on link "Workspace" at bounding box center [271, 94] width 77 height 26
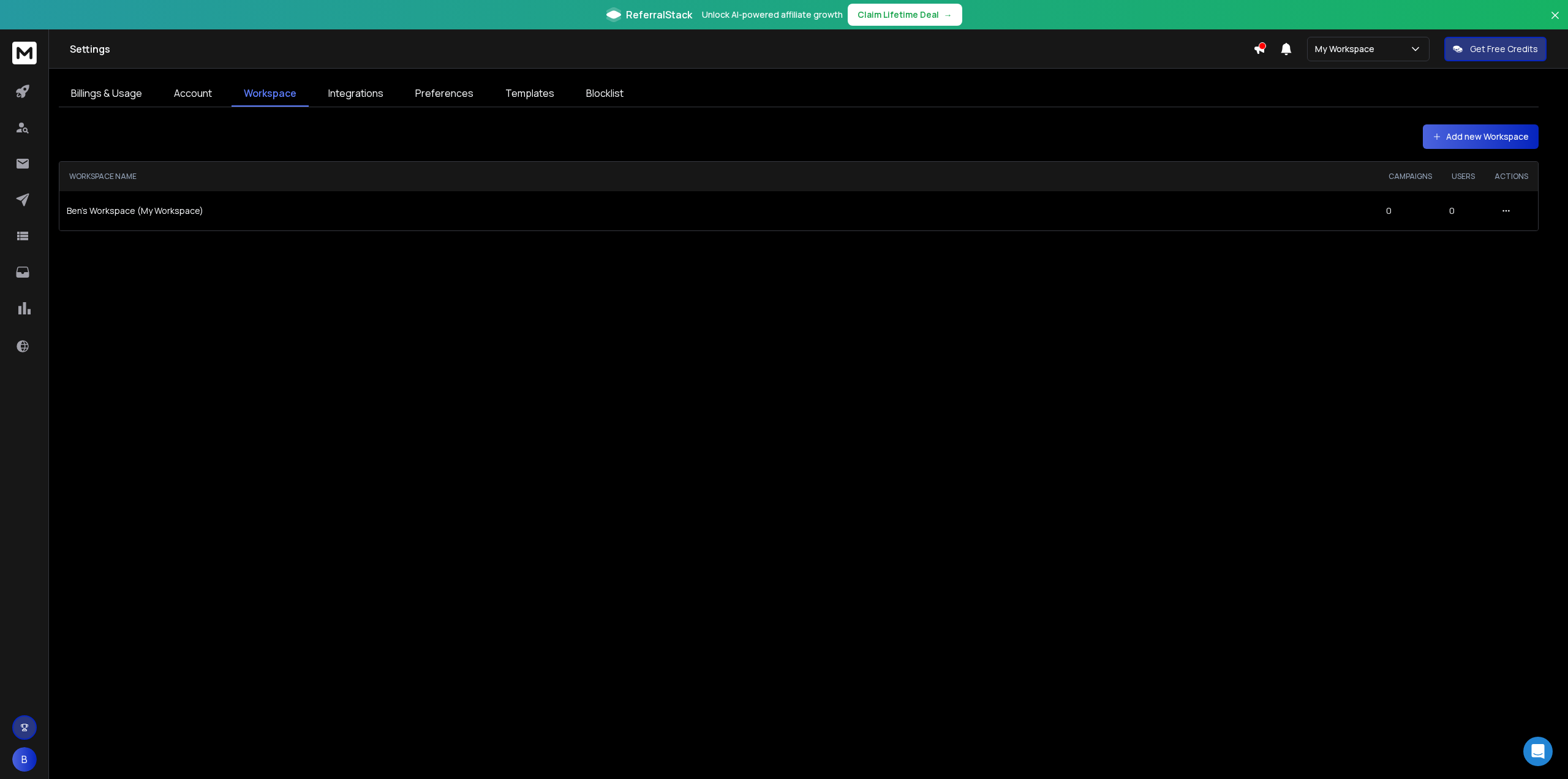
click at [365, 93] on link "Integrations" at bounding box center [356, 94] width 80 height 26
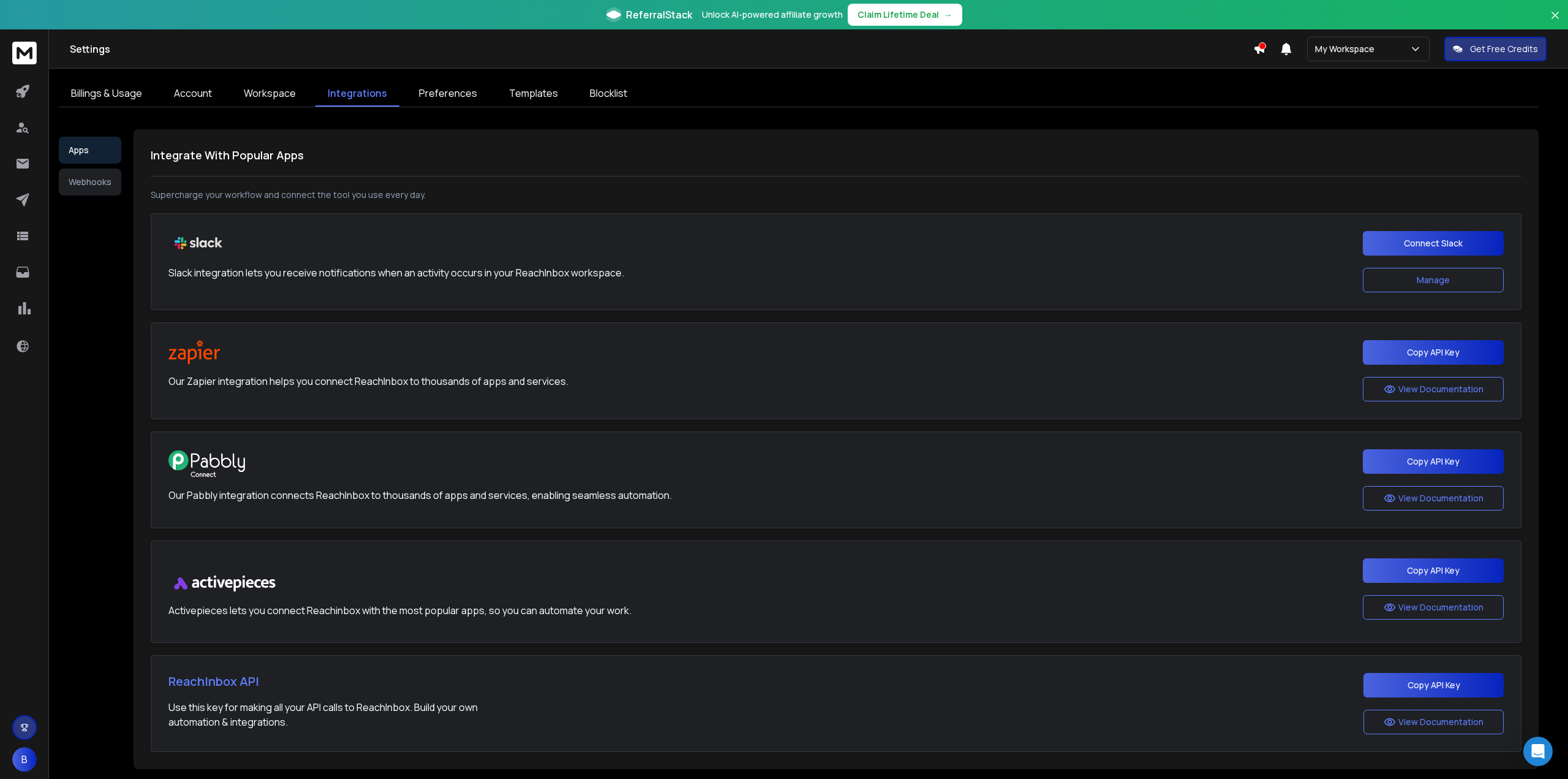
click at [111, 98] on link "Billings & Usage" at bounding box center [107, 94] width 96 height 26
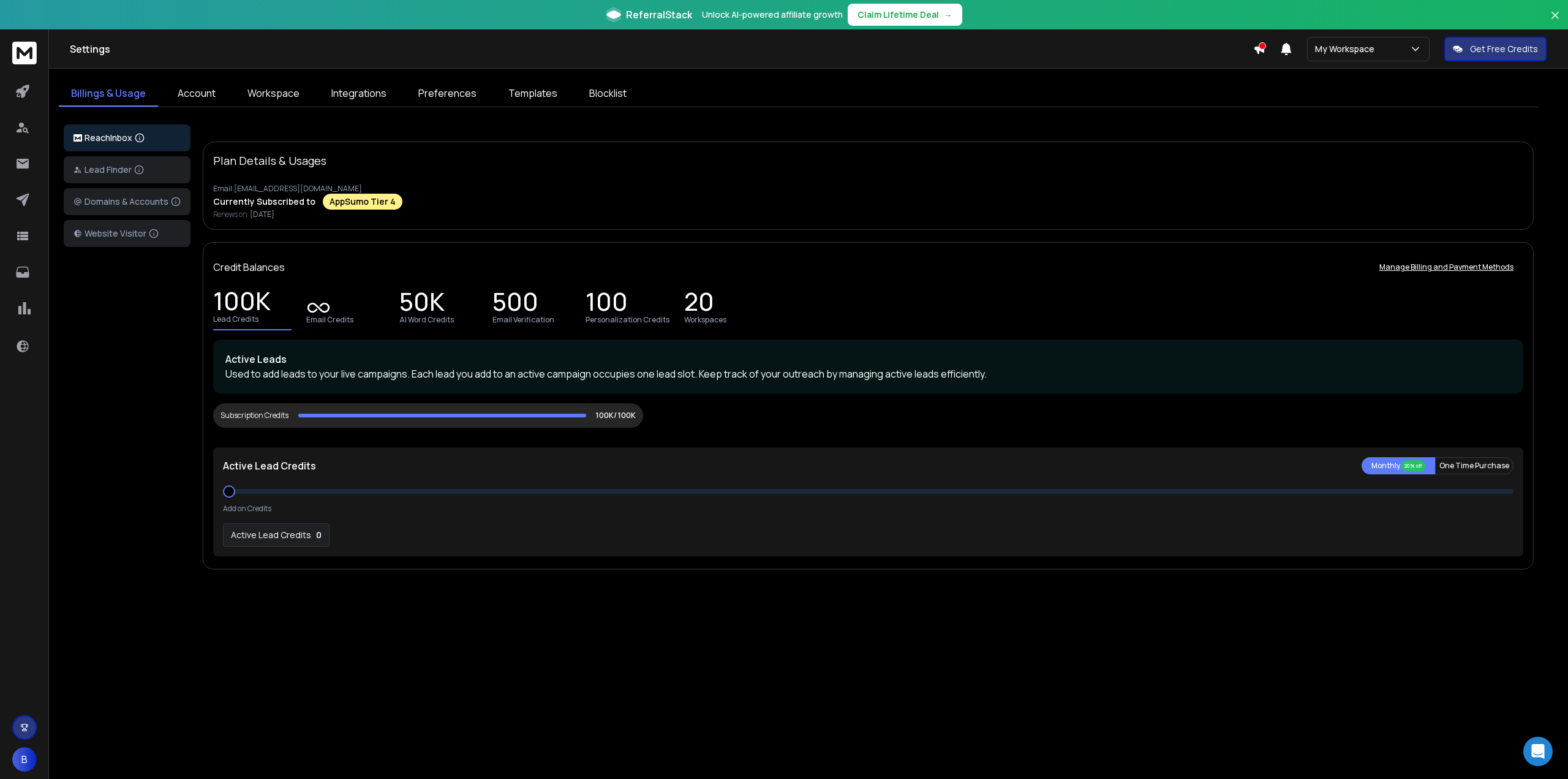
click at [29, 56] on icon at bounding box center [24, 53] width 25 height 23
